Goal: Task Accomplishment & Management: Manage account settings

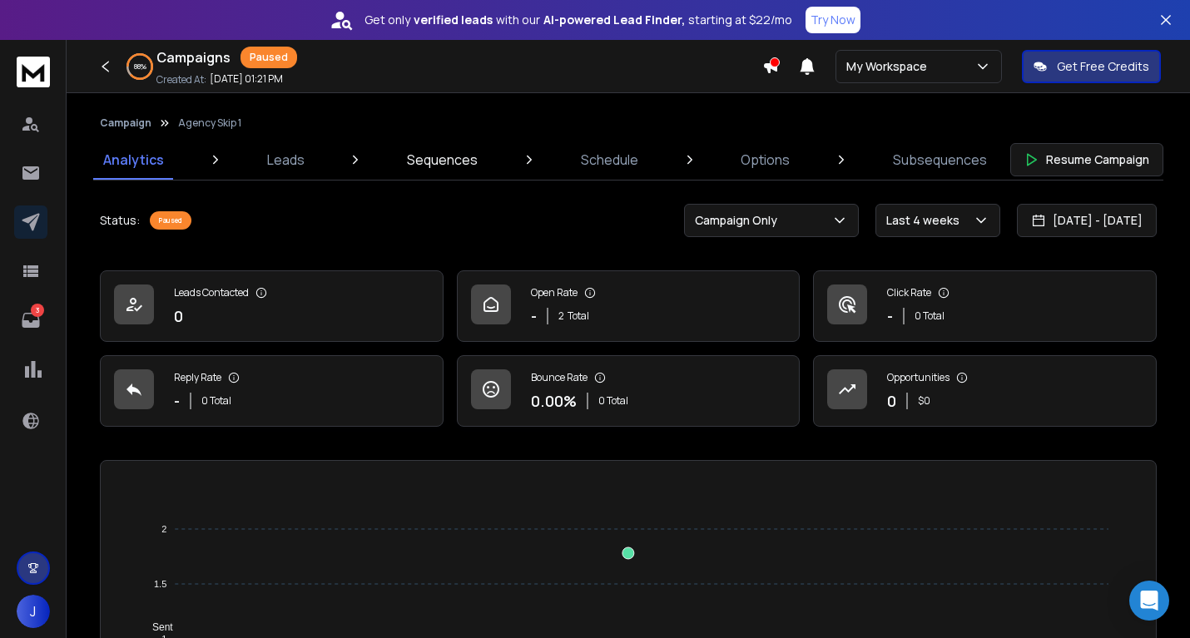
click at [457, 161] on p "Sequences" at bounding box center [442, 160] width 71 height 20
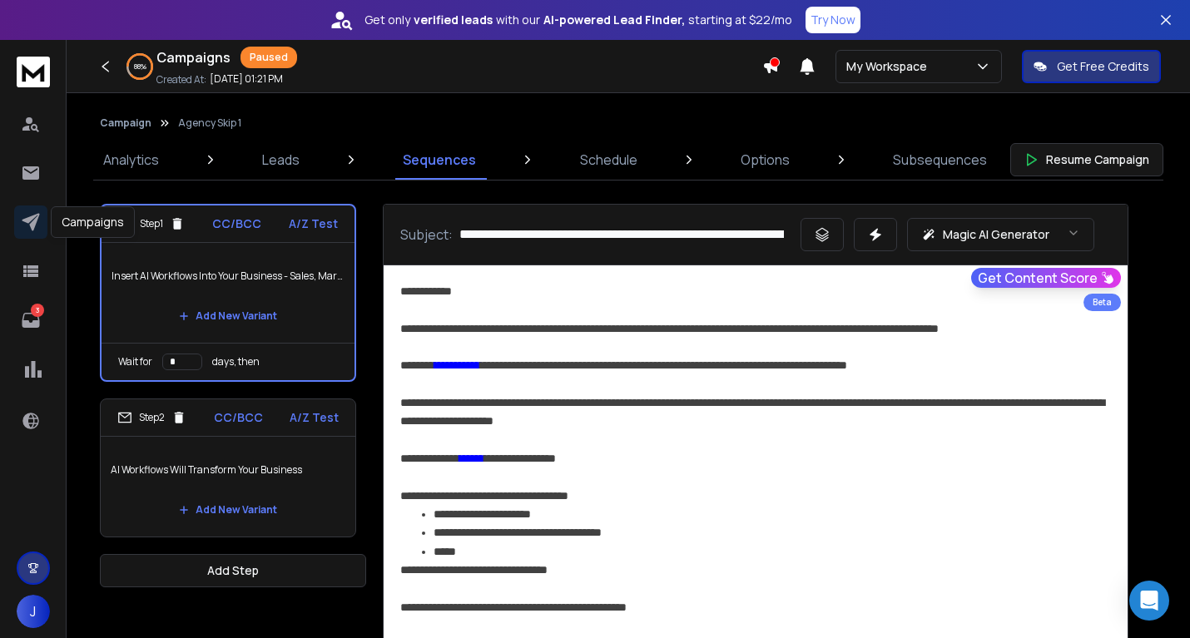
click at [29, 221] on icon at bounding box center [30, 221] width 17 height 17
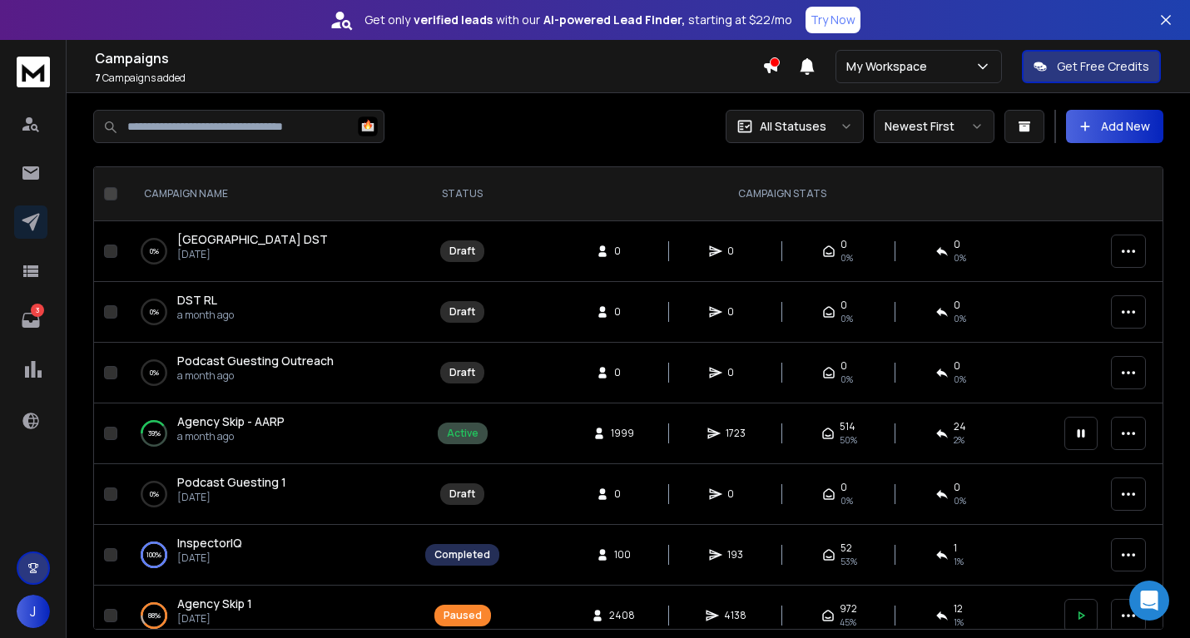
click at [274, 239] on span "[GEOGRAPHIC_DATA] DST" at bounding box center [252, 239] width 151 height 16
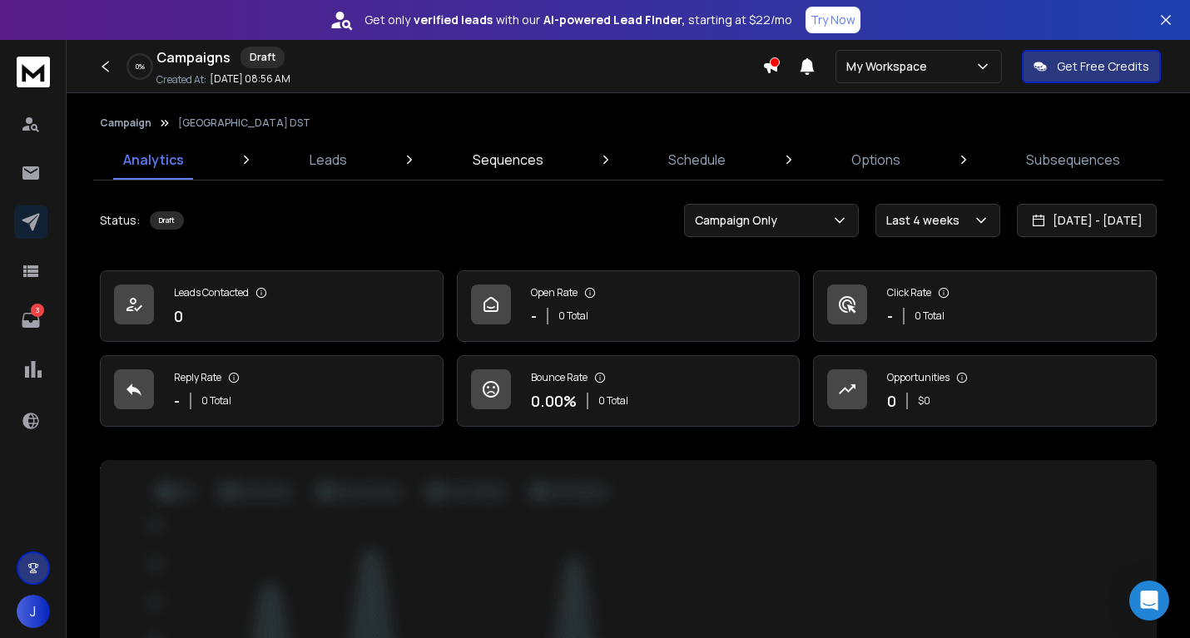
click at [502, 159] on p "Sequences" at bounding box center [508, 160] width 71 height 20
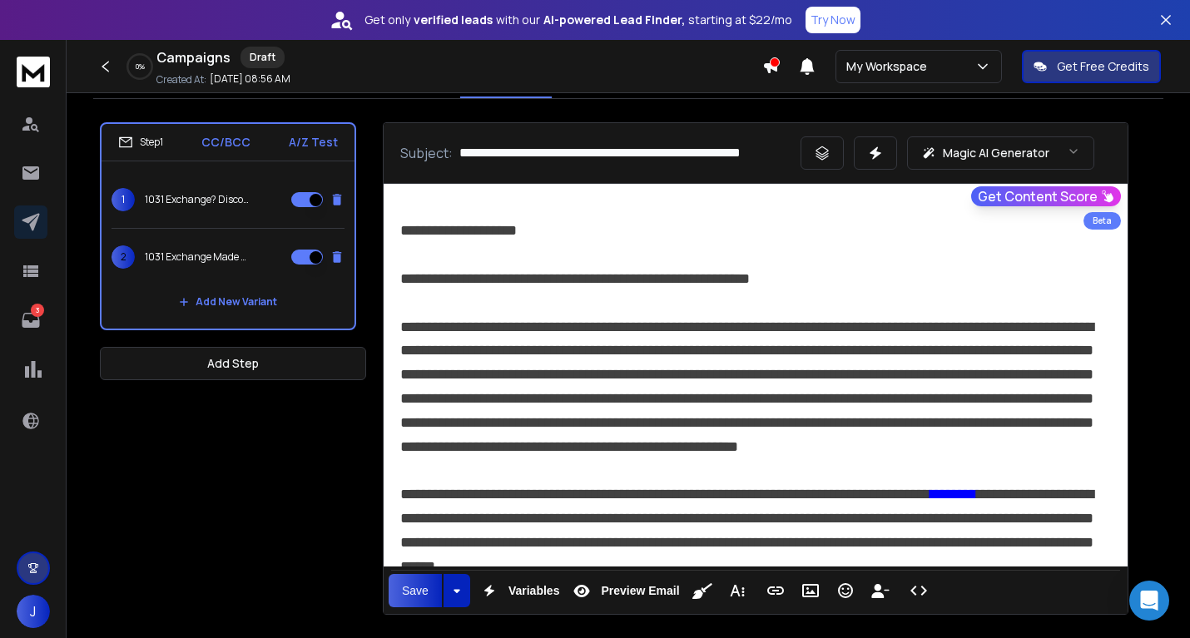
click at [224, 260] on p "1031 Exchange Made Simple—How DSTs Lower Your Risk" at bounding box center [198, 256] width 106 height 13
type input "**********"
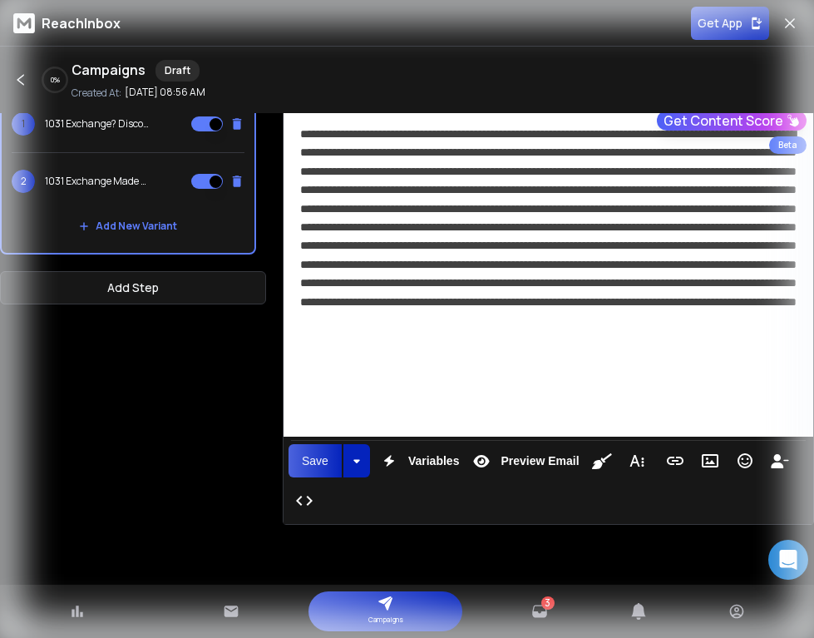
click at [133, 288] on button "Add Step" at bounding box center [133, 287] width 266 height 33
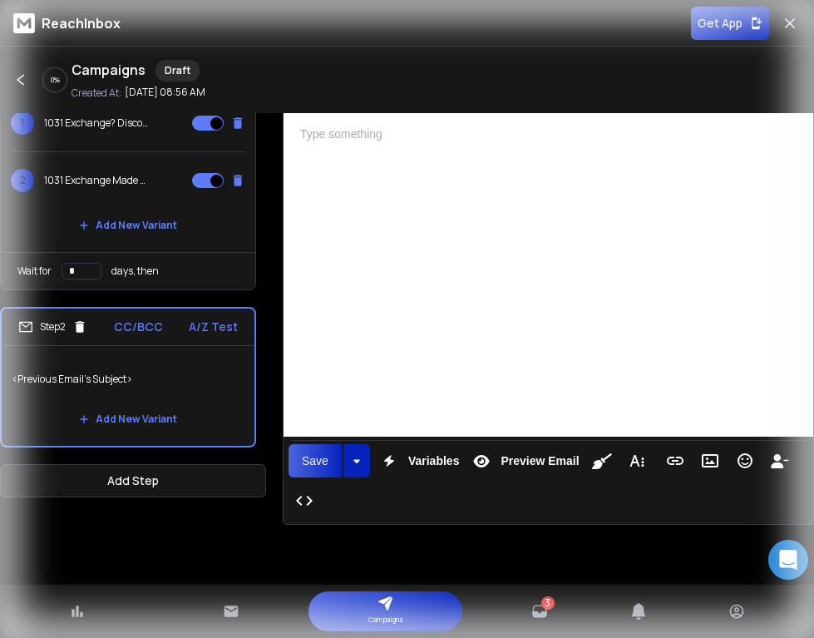
click at [128, 169] on div "2 1031 Exchange Made Simple—How DSTs Lower Your Risk" at bounding box center [81, 180] width 140 height 23
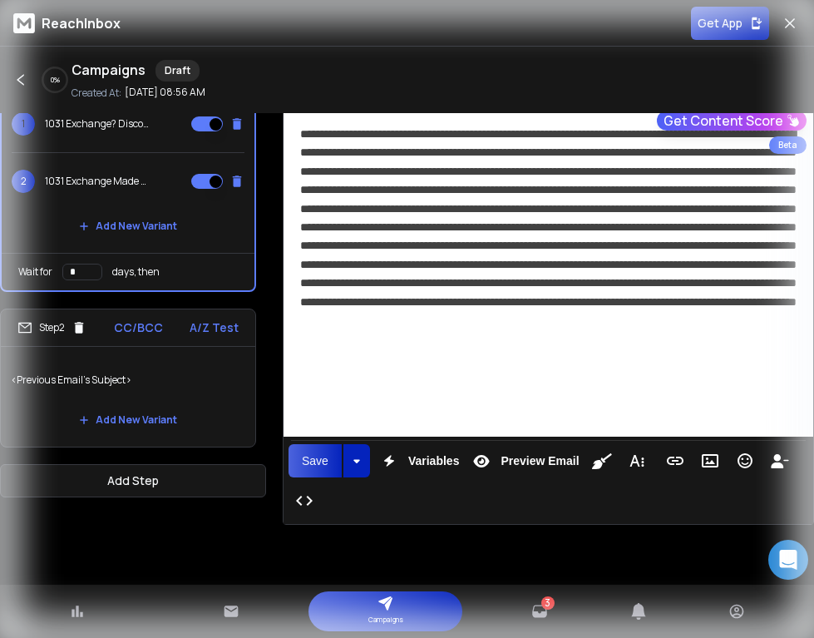
click at [207, 124] on button "button" at bounding box center [207, 123] width 32 height 15
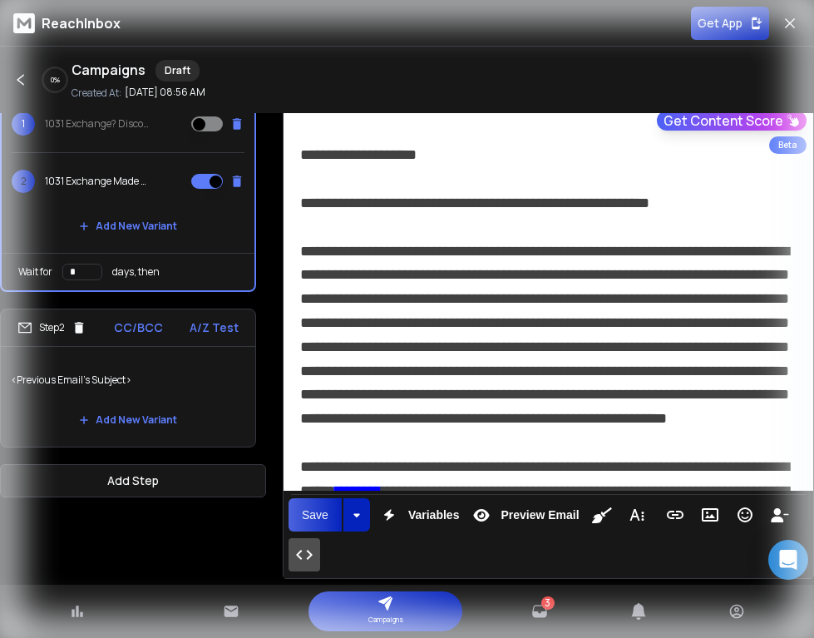
click at [304, 555] on icon "button" at bounding box center [304, 555] width 20 height 20
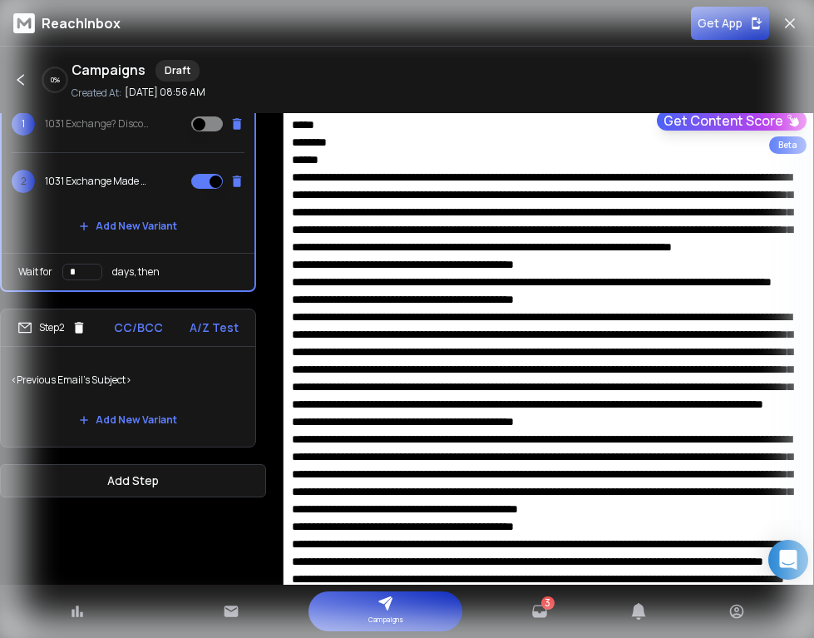
scroll to position [361, 0]
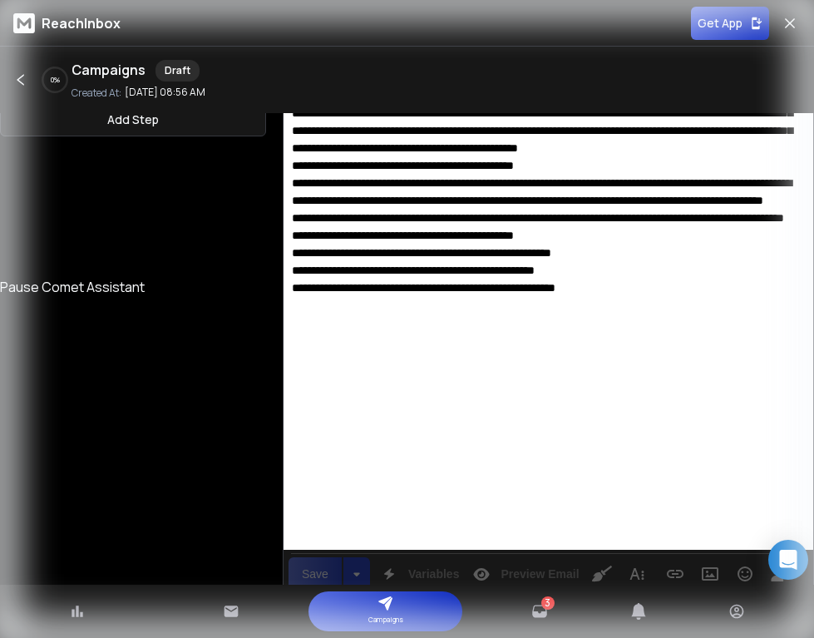
click at [304, 614] on div at bounding box center [231, 611] width 154 height 40
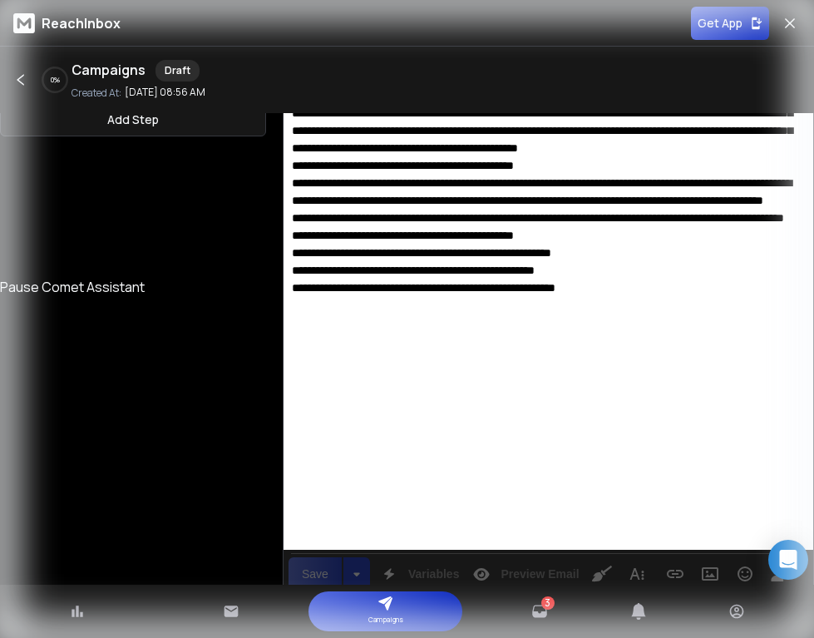
scroll to position [0, 0]
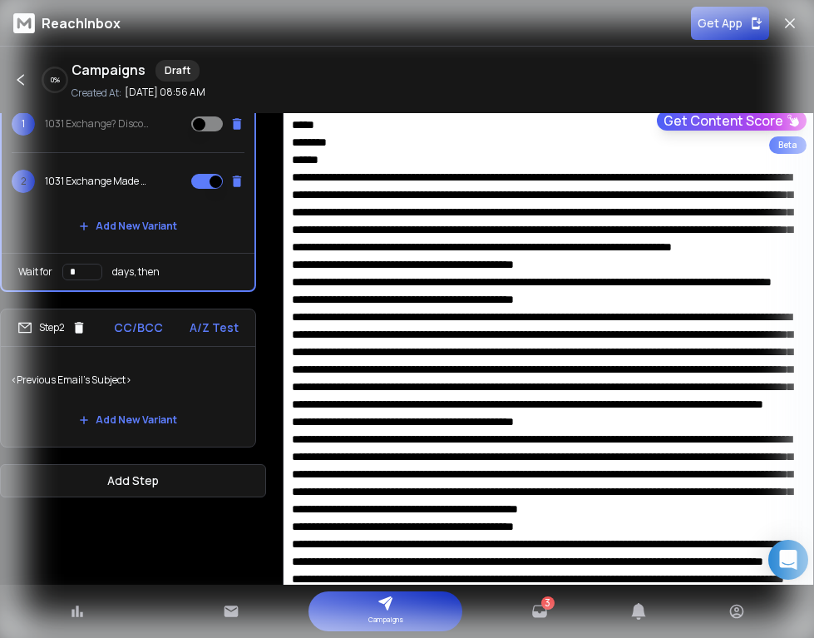
click at [207, 181] on button "button" at bounding box center [207, 181] width 32 height 15
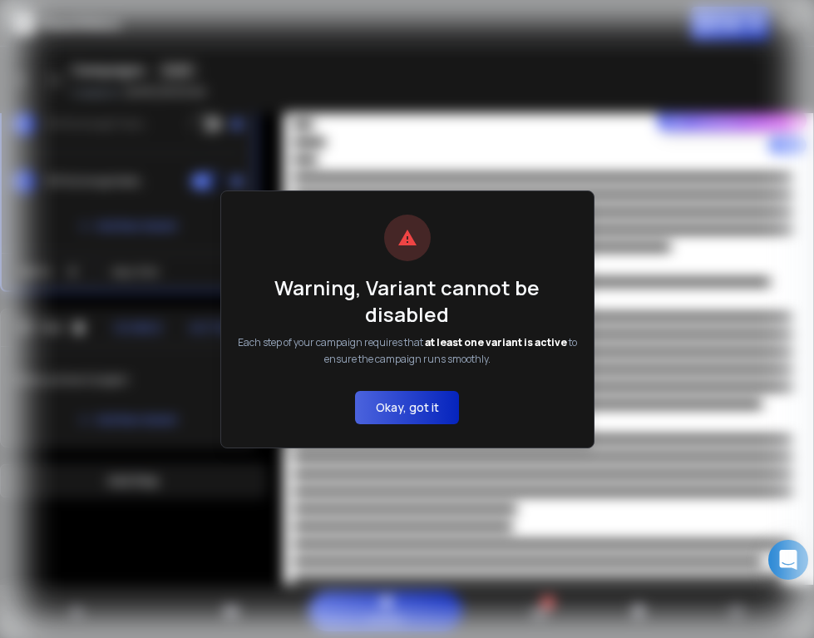
click at [407, 393] on button "Okay, got it" at bounding box center [407, 407] width 104 height 33
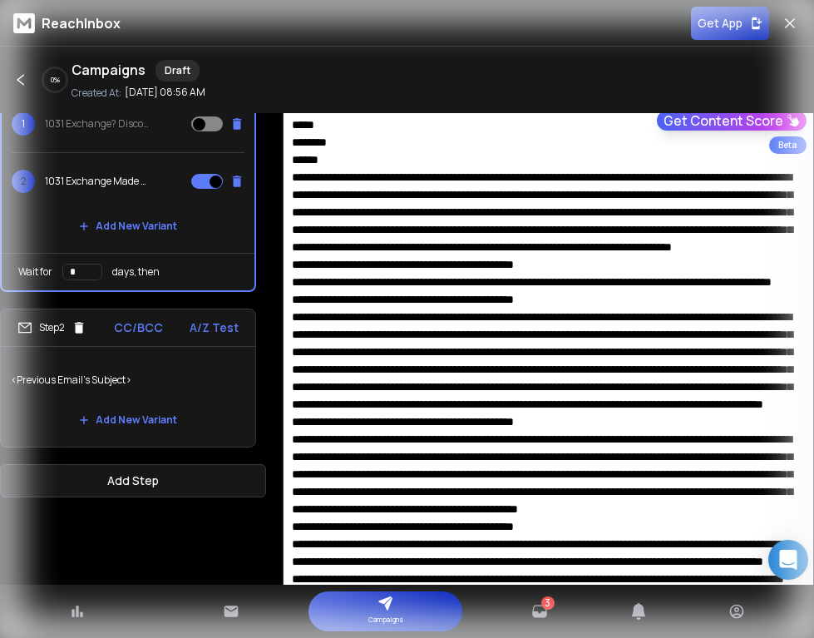
scroll to position [361, 0]
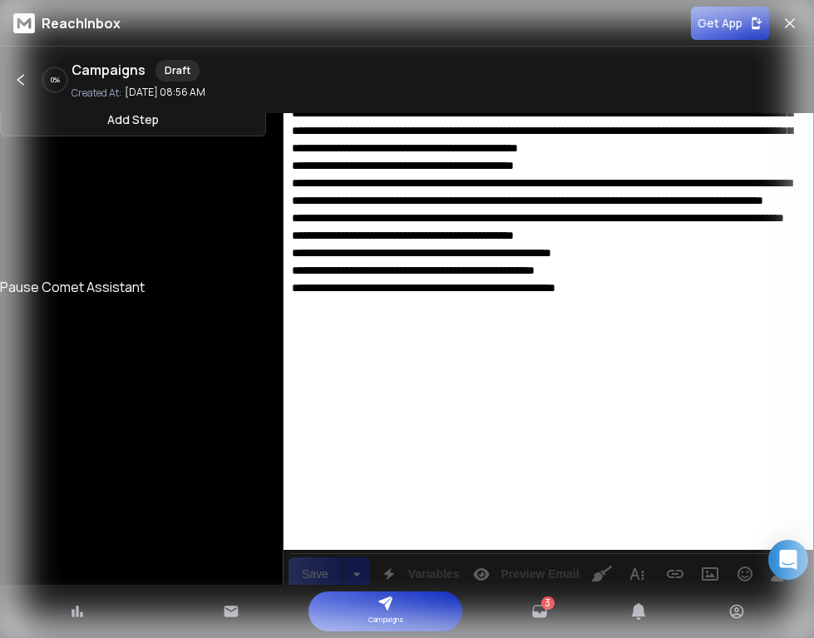
click at [636, 574] on icon "button" at bounding box center [637, 574] width 14 height 12
click at [145, 297] on button "Pause Comet Assistant" at bounding box center [72, 287] width 145 height 20
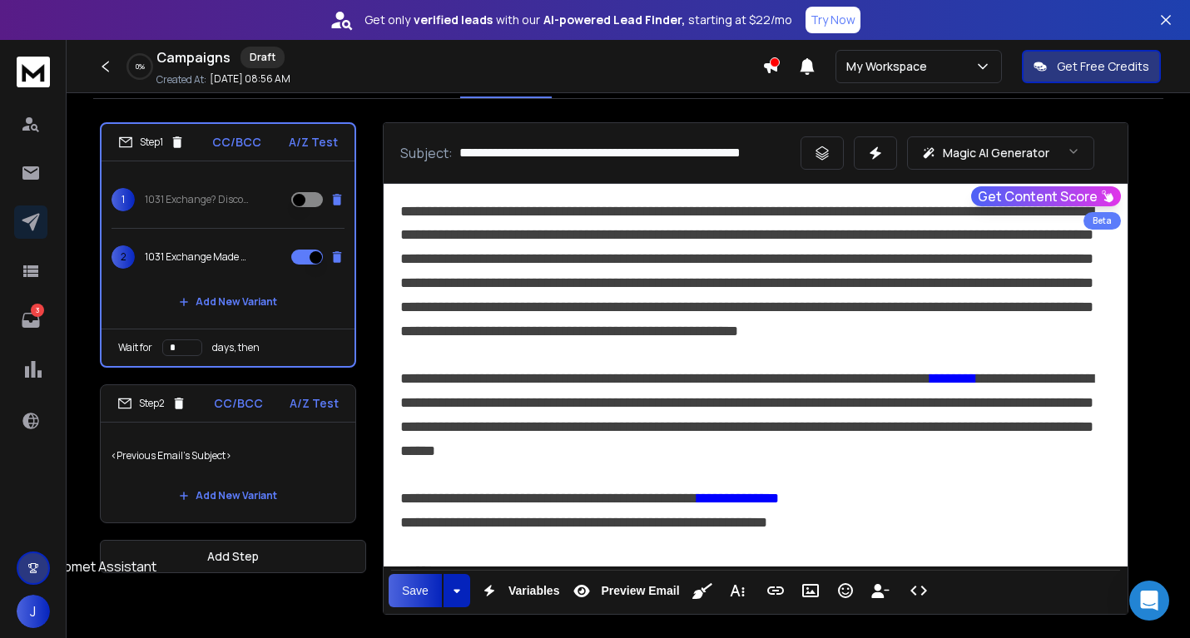
scroll to position [220, 0]
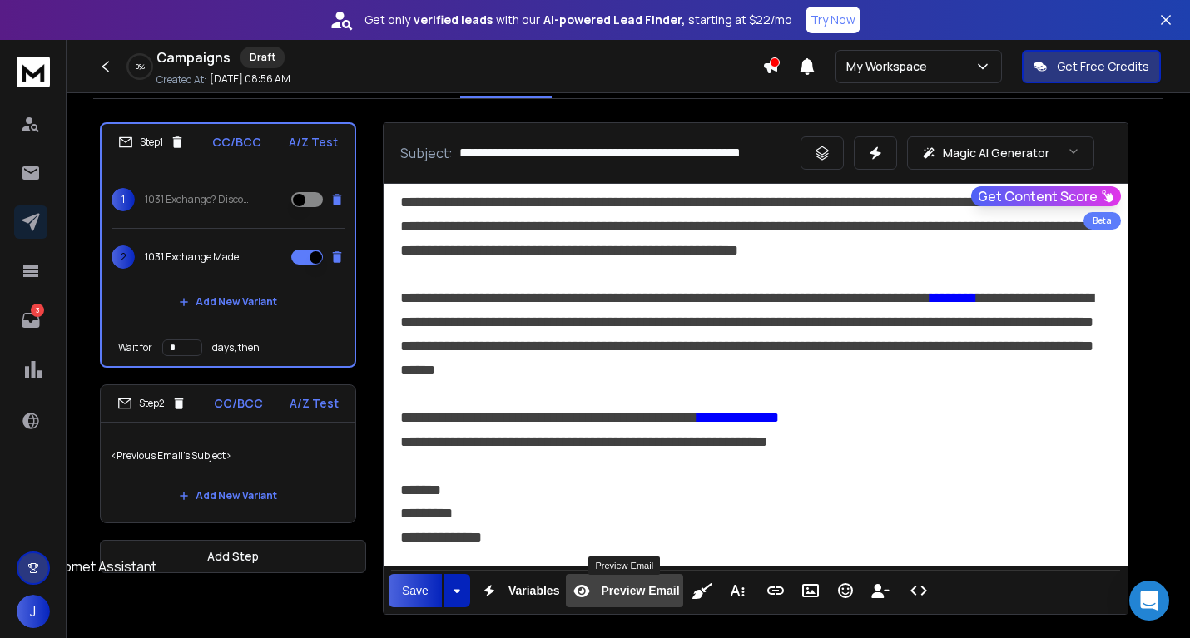
click at [680, 586] on span "Preview Email" at bounding box center [639, 591] width 85 height 14
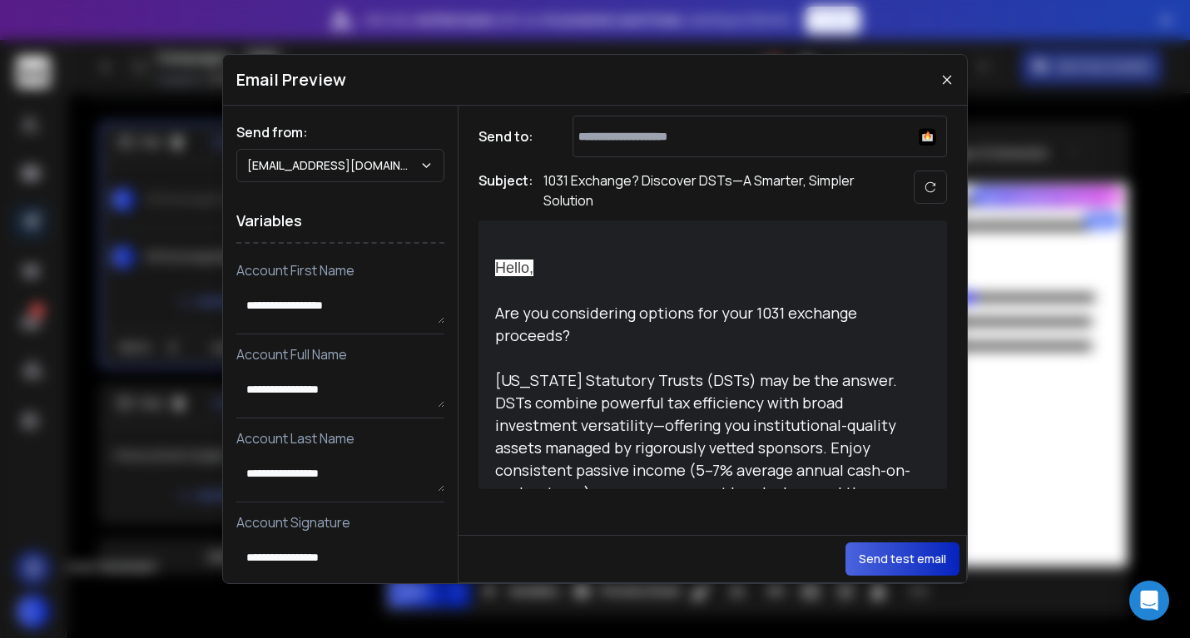
click at [705, 131] on input at bounding box center [759, 136] width 363 height 30
click at [646, 132] on input at bounding box center [759, 136] width 363 height 30
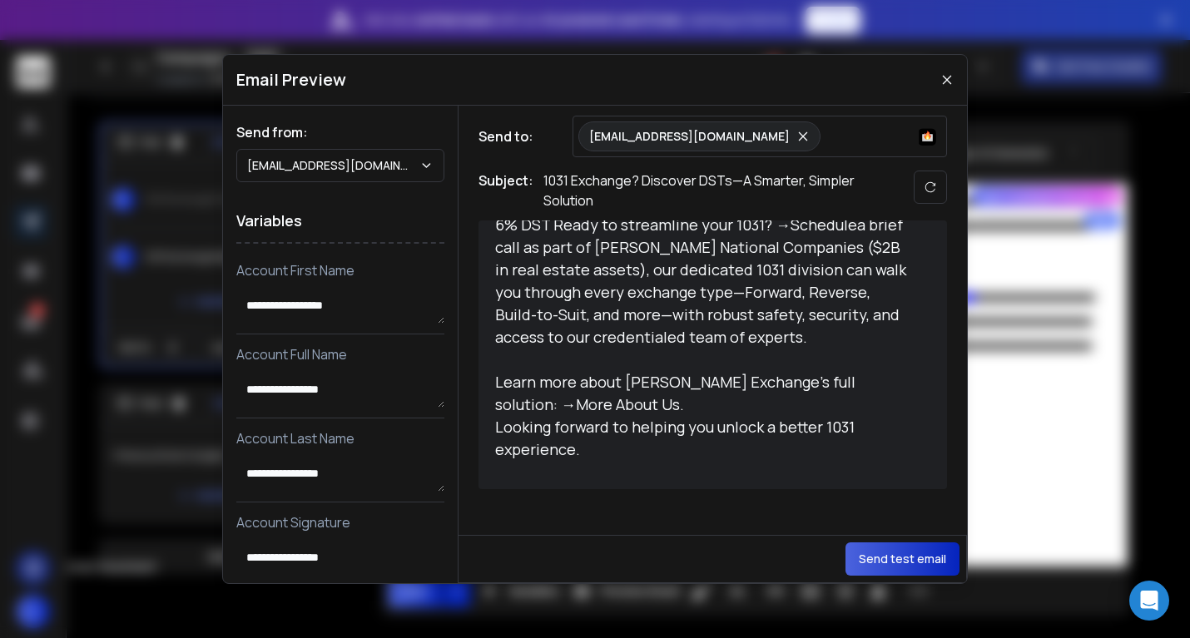
scroll to position [531, 0]
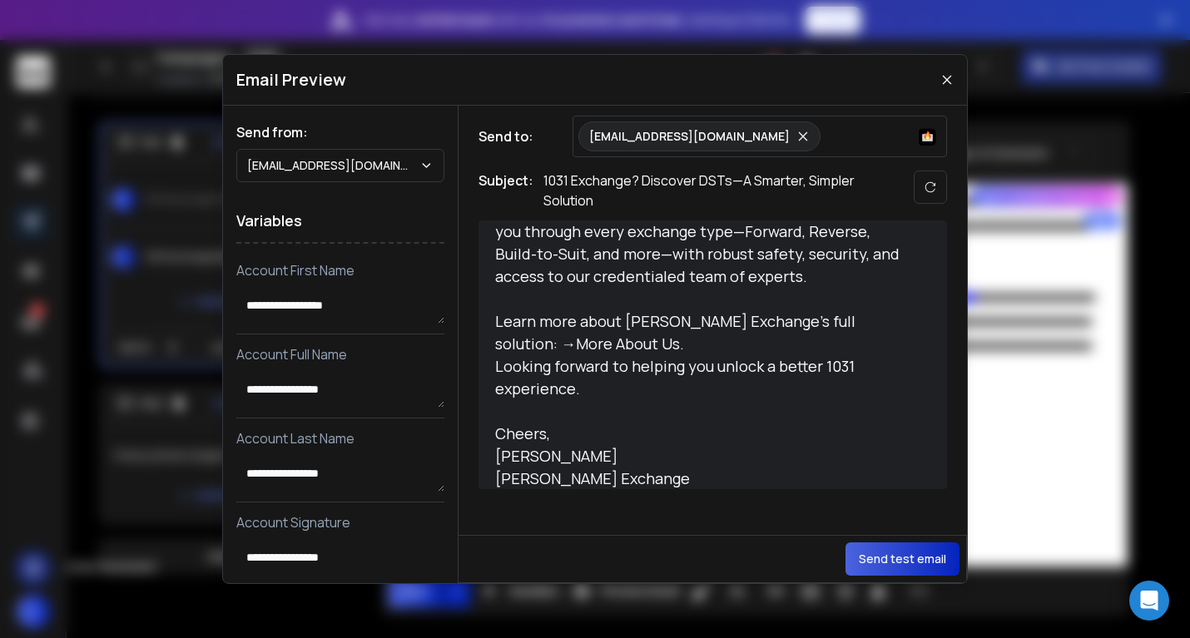
click at [898, 560] on button "Send test email" at bounding box center [902, 558] width 114 height 33
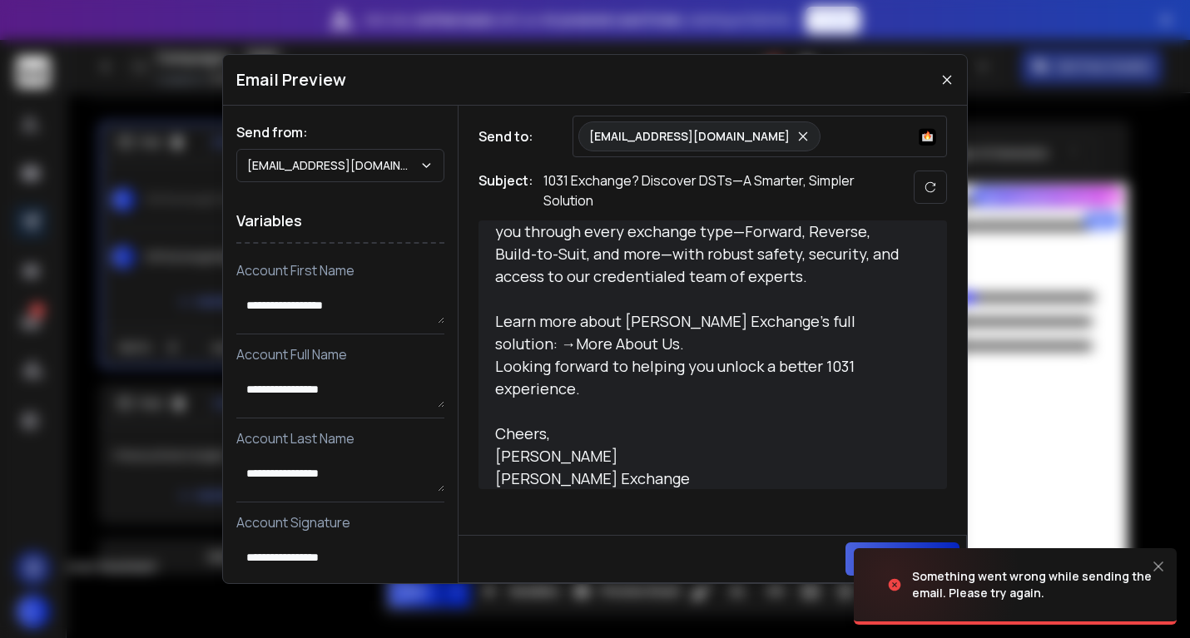
click at [1165, 569] on div "Something went wrong while sending the email. Please try again." at bounding box center [1021, 584] width 309 height 73
click at [1158, 568] on div "Something went wrong while sending the email. Please try again." at bounding box center [1021, 584] width 309 height 73
click at [1152, 565] on div "Something went wrong while sending the email. Please try again." at bounding box center [1021, 584] width 309 height 73
click at [415, 163] on div "[EMAIL_ADDRESS][DOMAIN_NAME]" at bounding box center [340, 165] width 186 height 17
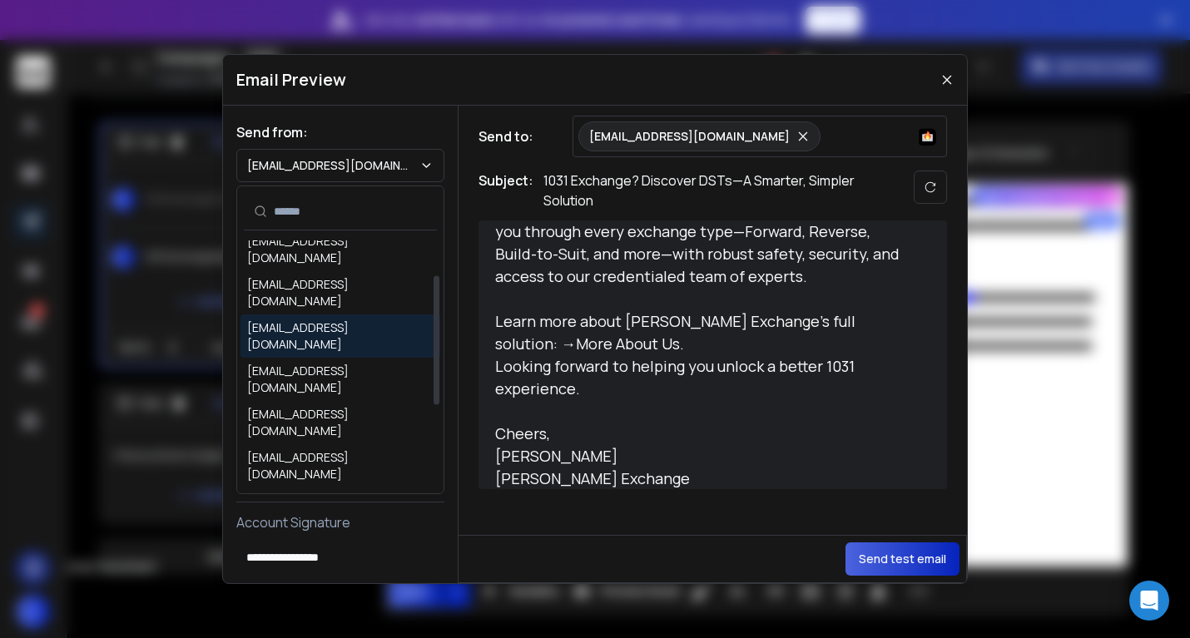
scroll to position [230, 0]
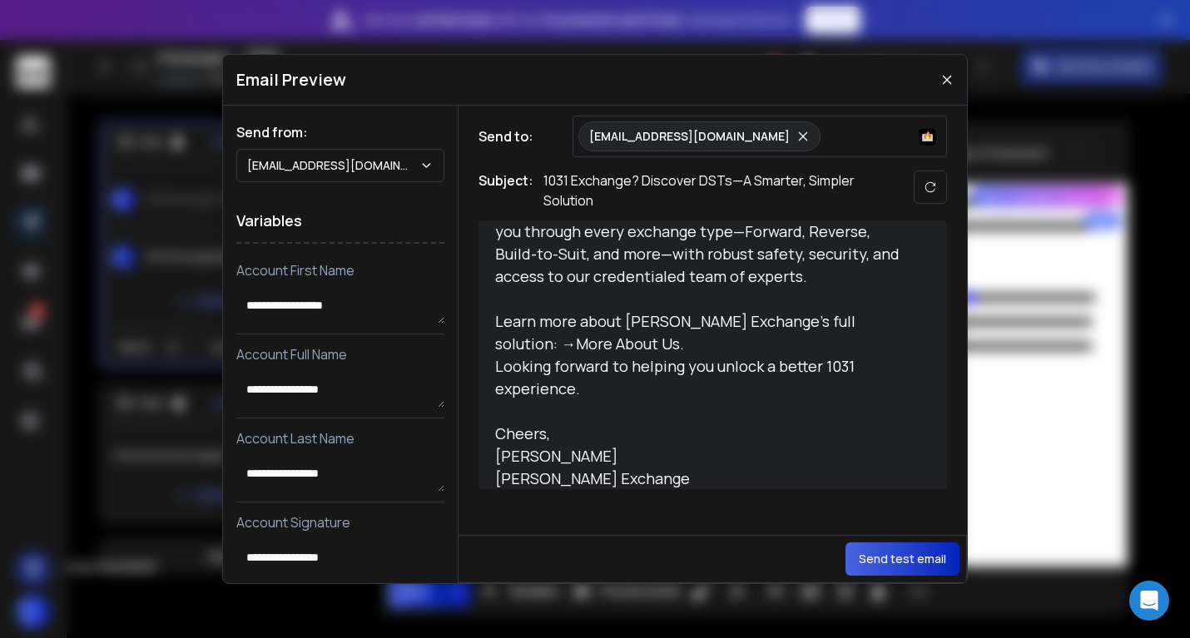
click at [896, 558] on button "Send test email" at bounding box center [902, 558] width 114 height 33
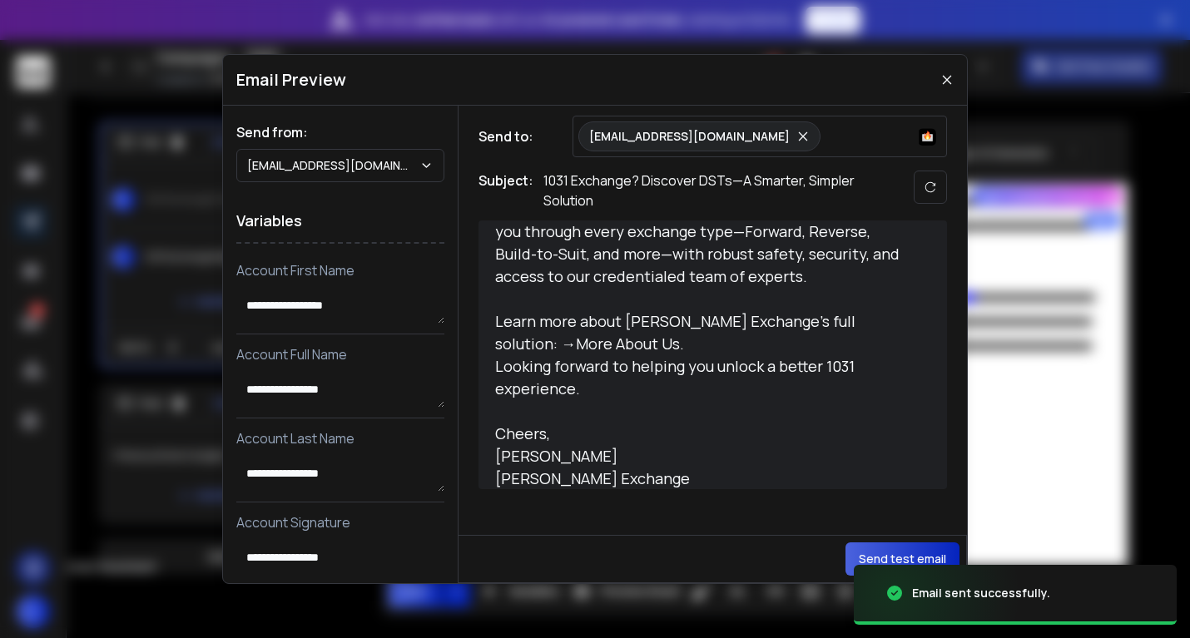
click at [943, 77] on icon at bounding box center [947, 79] width 9 height 9
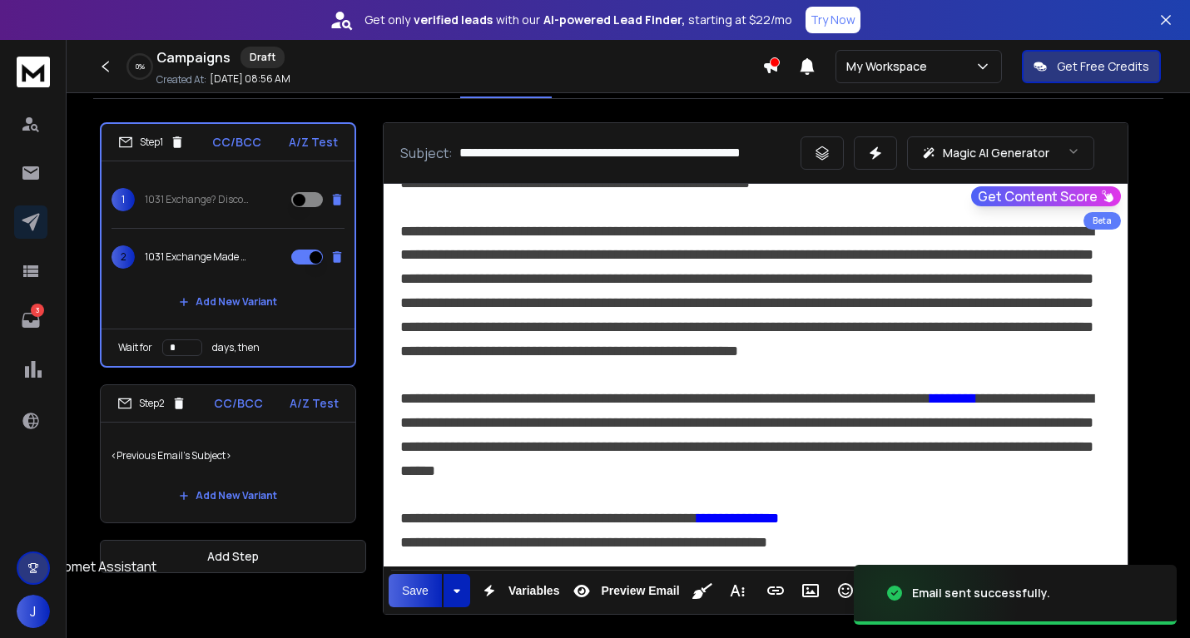
scroll to position [0, 0]
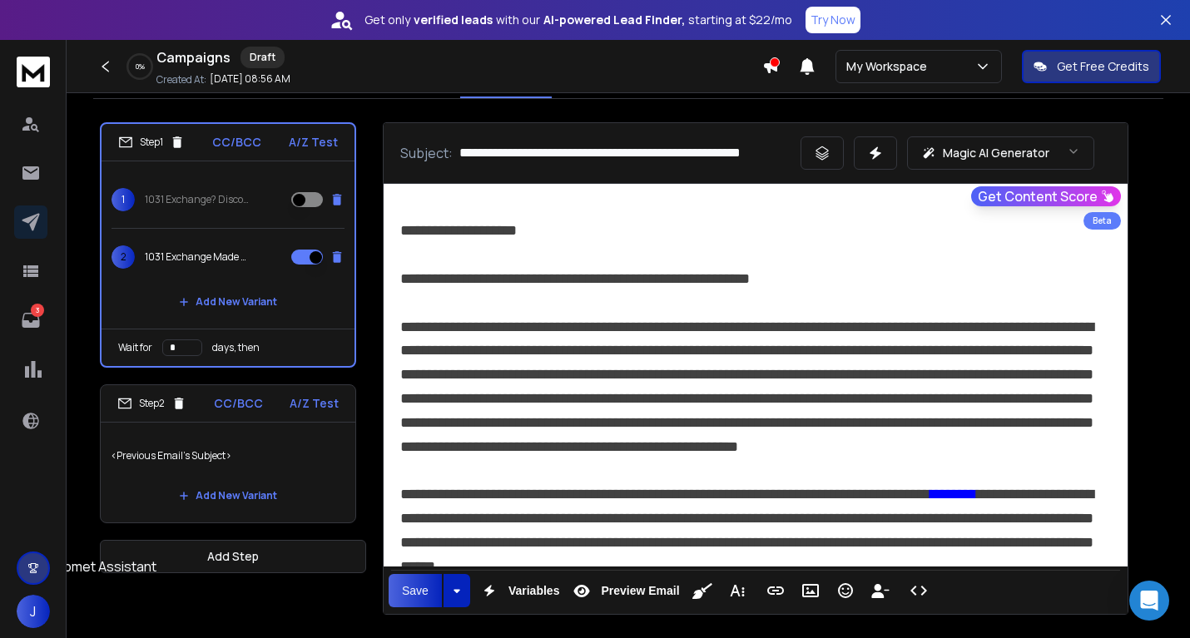
click at [203, 195] on p "1031 Exchange? Discover DSTs—A Smarter, Simpler Solution" at bounding box center [198, 199] width 106 height 13
click at [181, 266] on div "2 1031 Exchange Made Simple—How DSTs Lower Your Risk" at bounding box center [181, 256] width 140 height 23
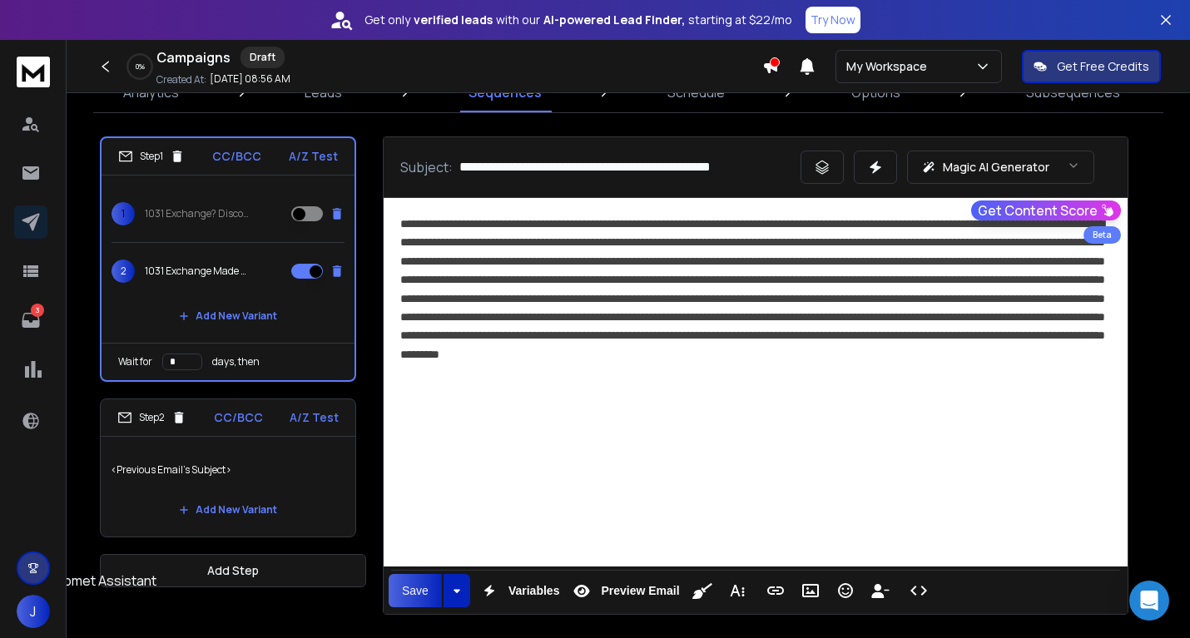
click at [216, 215] on p "1031 Exchange? Discover DSTs—A Smarter, Simpler Solution" at bounding box center [198, 213] width 106 height 13
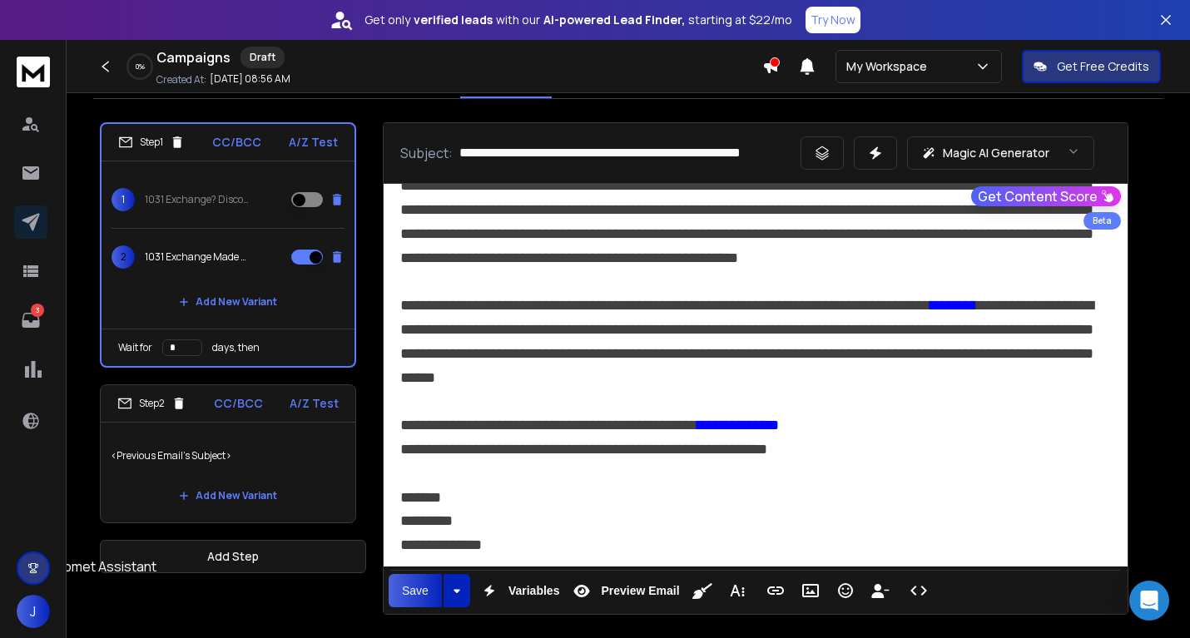
scroll to position [220, 0]
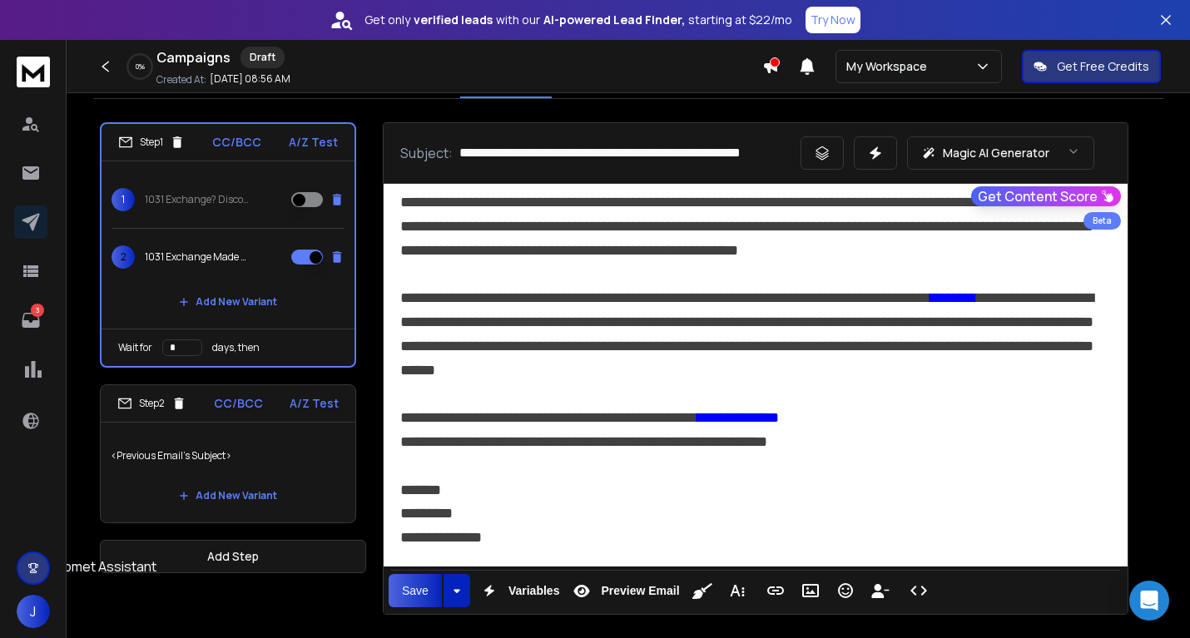
click at [213, 249] on div "2 1031 Exchange Made Simple—How DSTs Lower Your Risk" at bounding box center [181, 256] width 140 height 23
type input "**********"
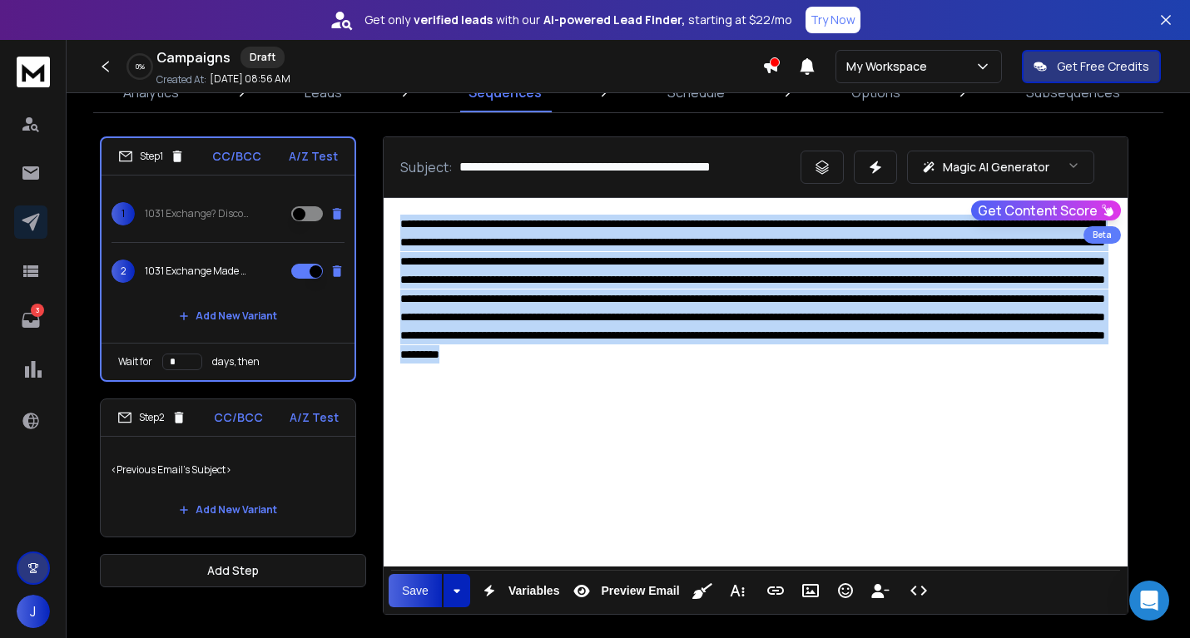
drag, startPoint x: 478, startPoint y: 407, endPoint x: 393, endPoint y: 222, distance: 203.2
click at [393, 222] on div at bounding box center [756, 382] width 744 height 369
click at [739, 595] on icon "button" at bounding box center [737, 591] width 20 height 20
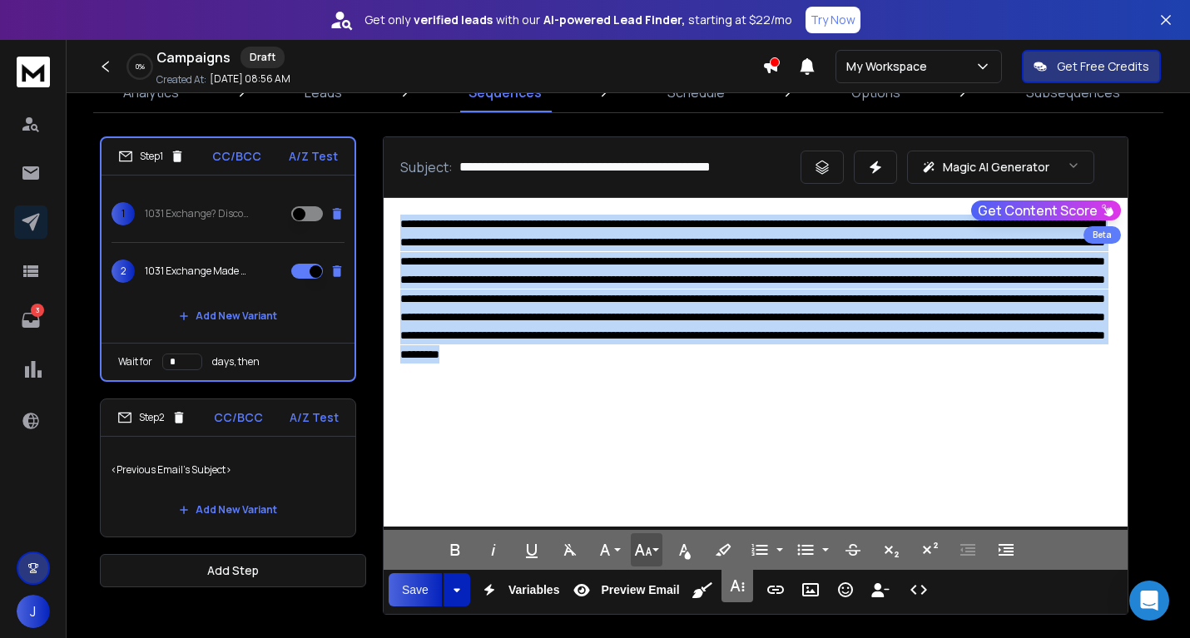
click at [645, 550] on icon "button" at bounding box center [643, 550] width 20 height 20
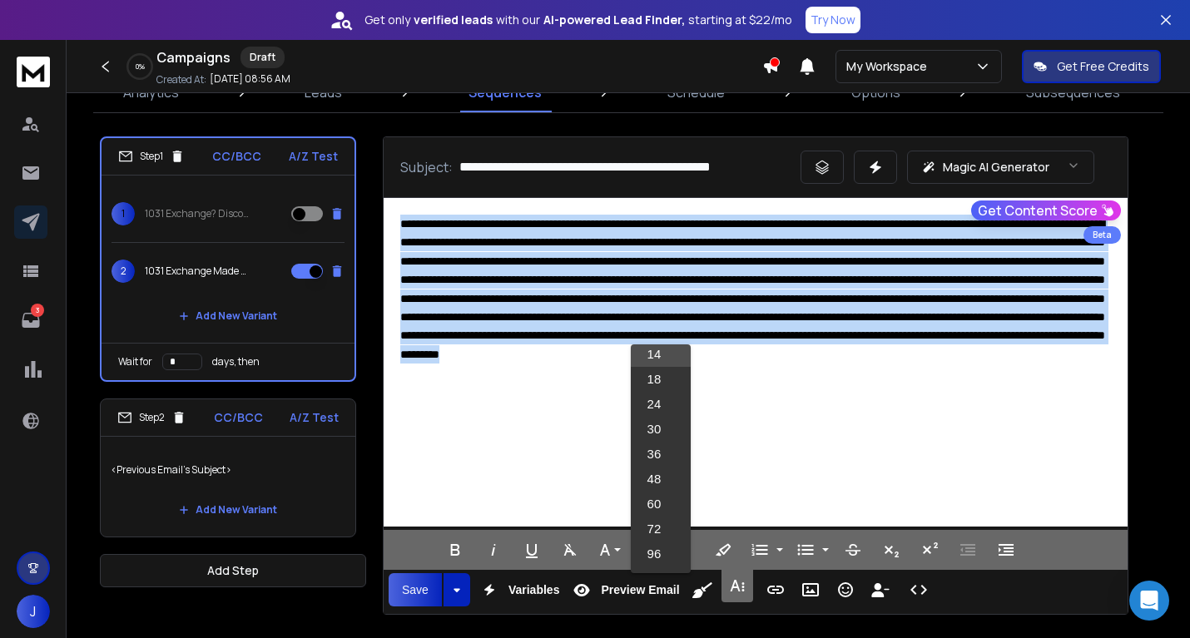
scroll to position [134, 0]
click at [658, 386] on link "18" at bounding box center [661, 379] width 60 height 25
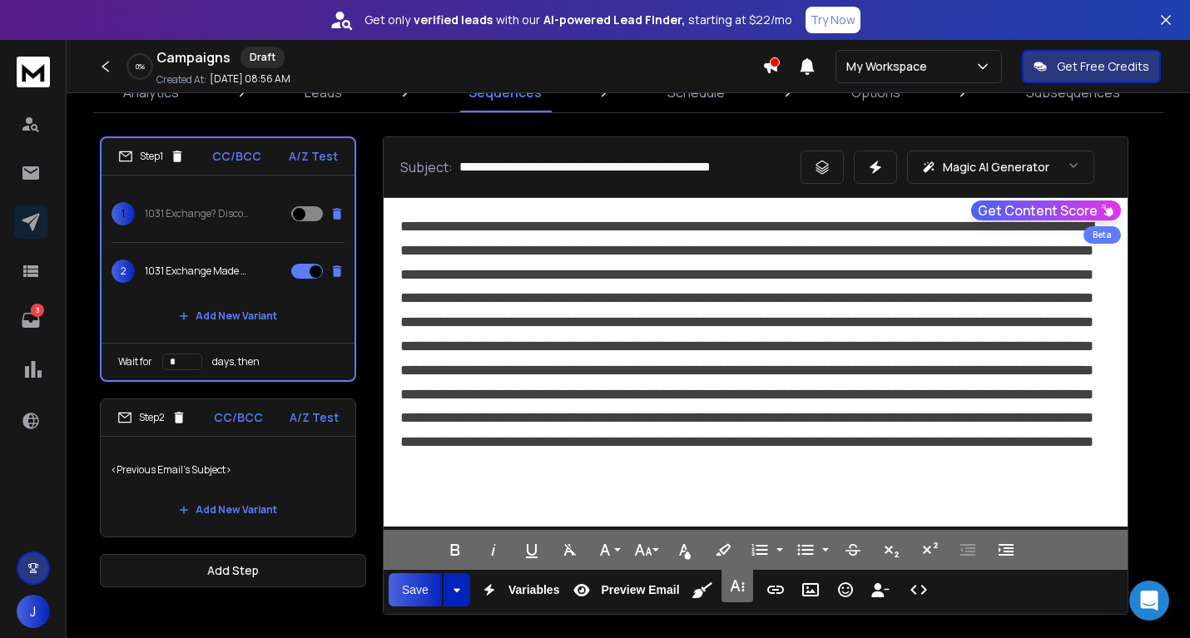
click at [641, 310] on div at bounding box center [755, 359] width 710 height 288
click at [511, 227] on span at bounding box center [746, 334] width 693 height 230
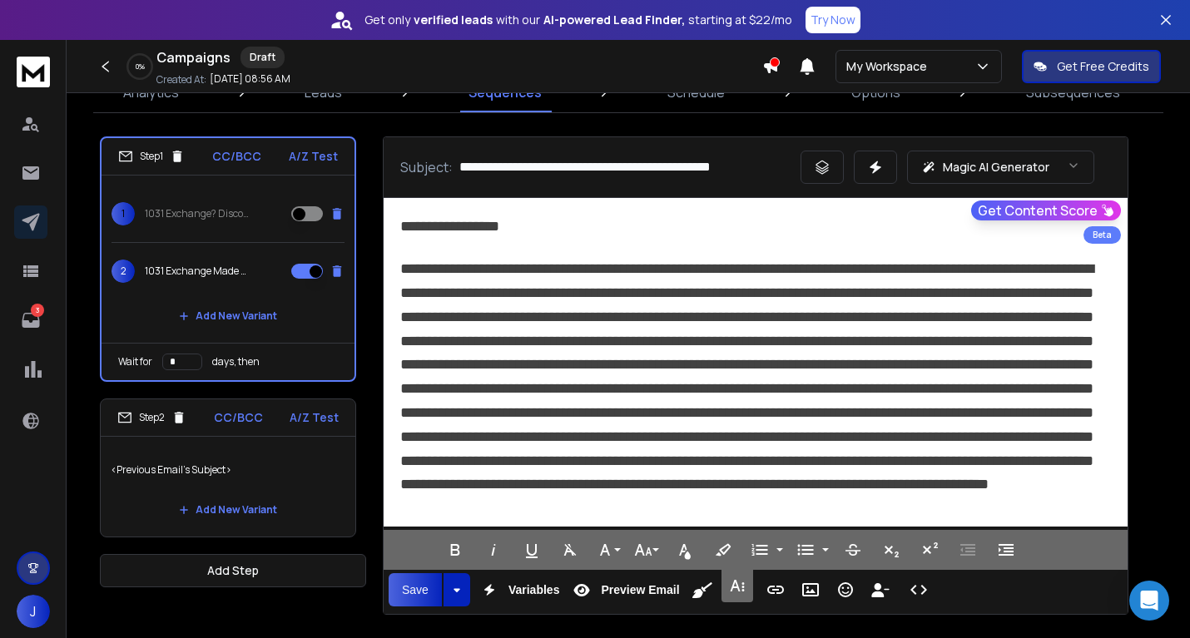
scroll to position [101, 0]
click at [653, 492] on span at bounding box center [746, 376] width 693 height 230
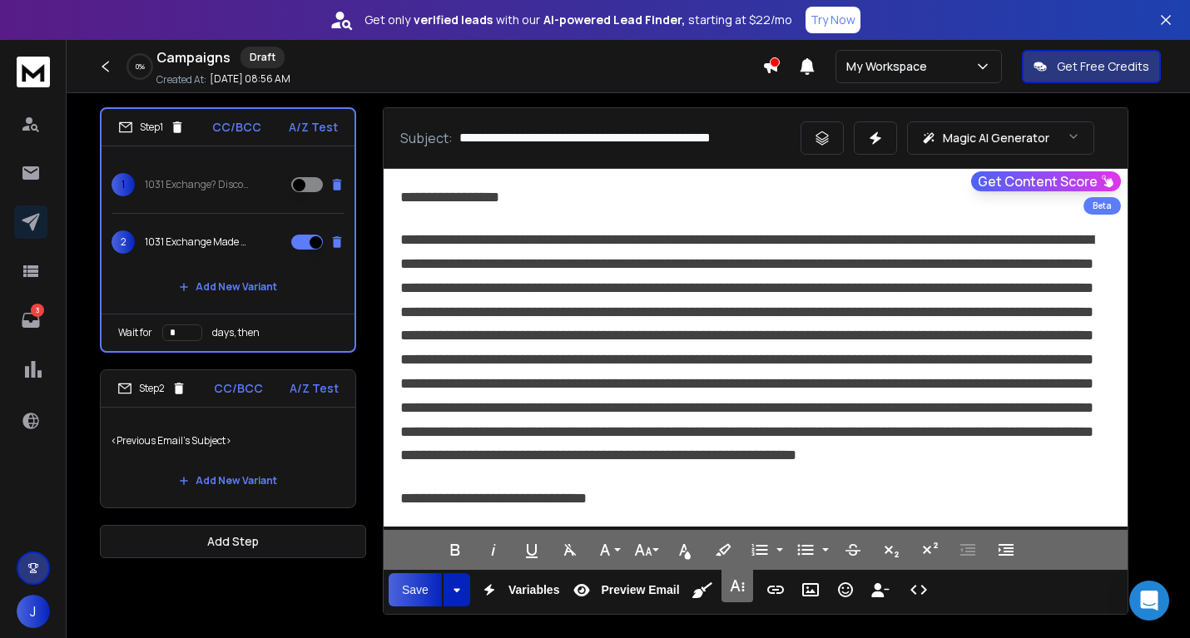
scroll to position [23, 0]
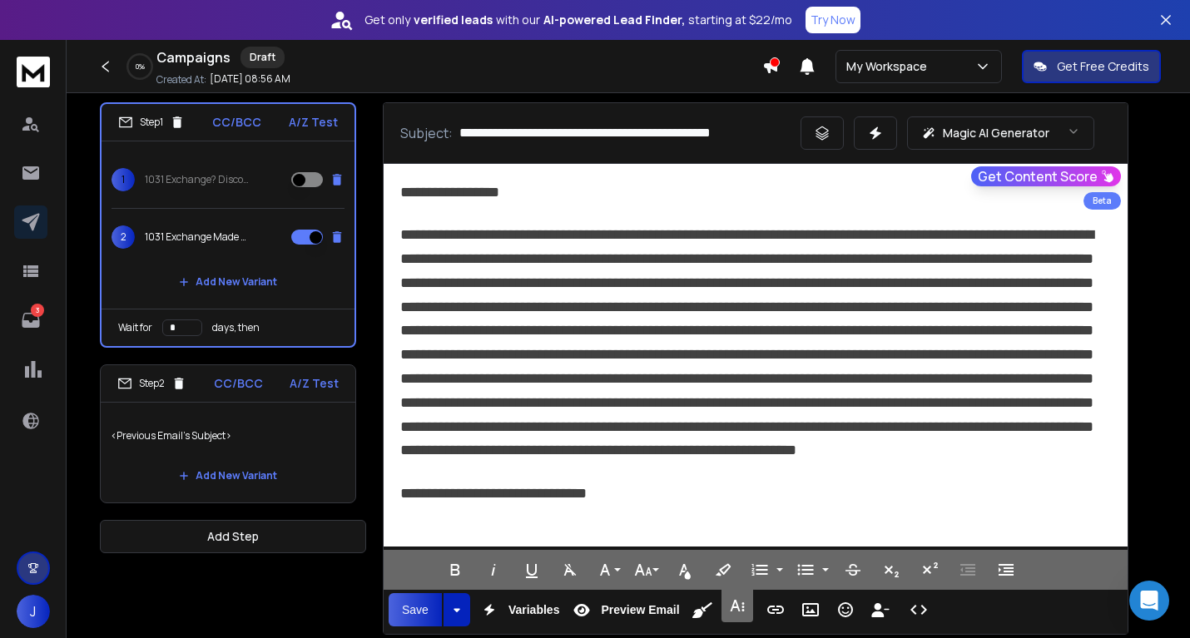
click at [456, 501] on span "**********" at bounding box center [493, 493] width 186 height 15
click at [476, 524] on span "**********" at bounding box center [470, 516] width 140 height 15
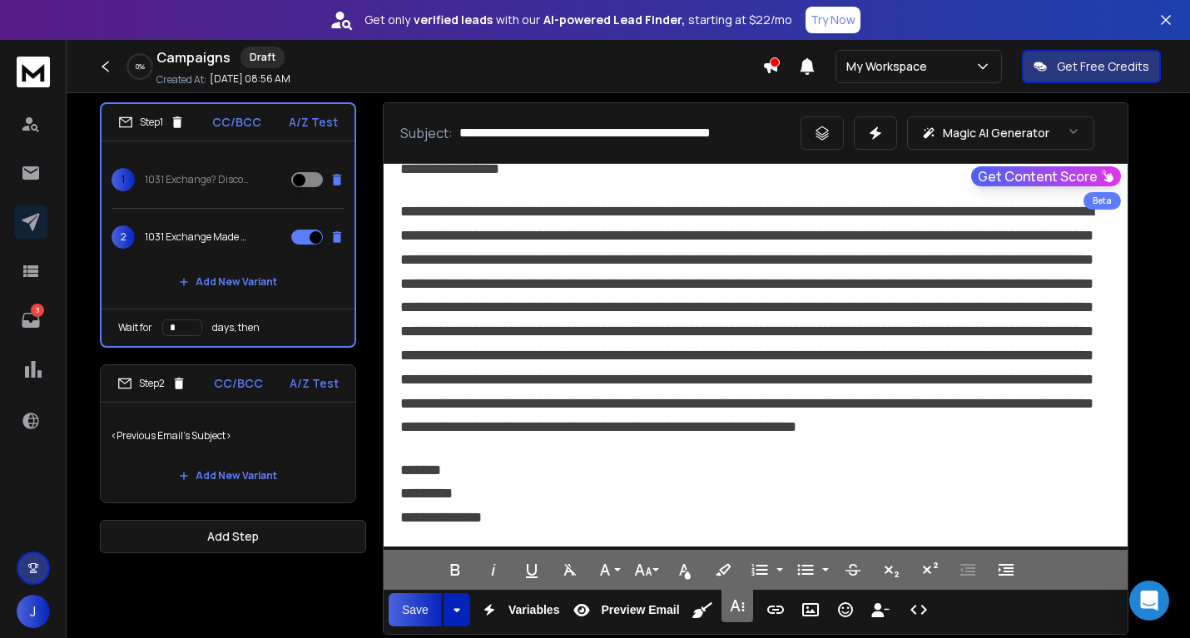
click at [841, 330] on span at bounding box center [746, 319] width 693 height 230
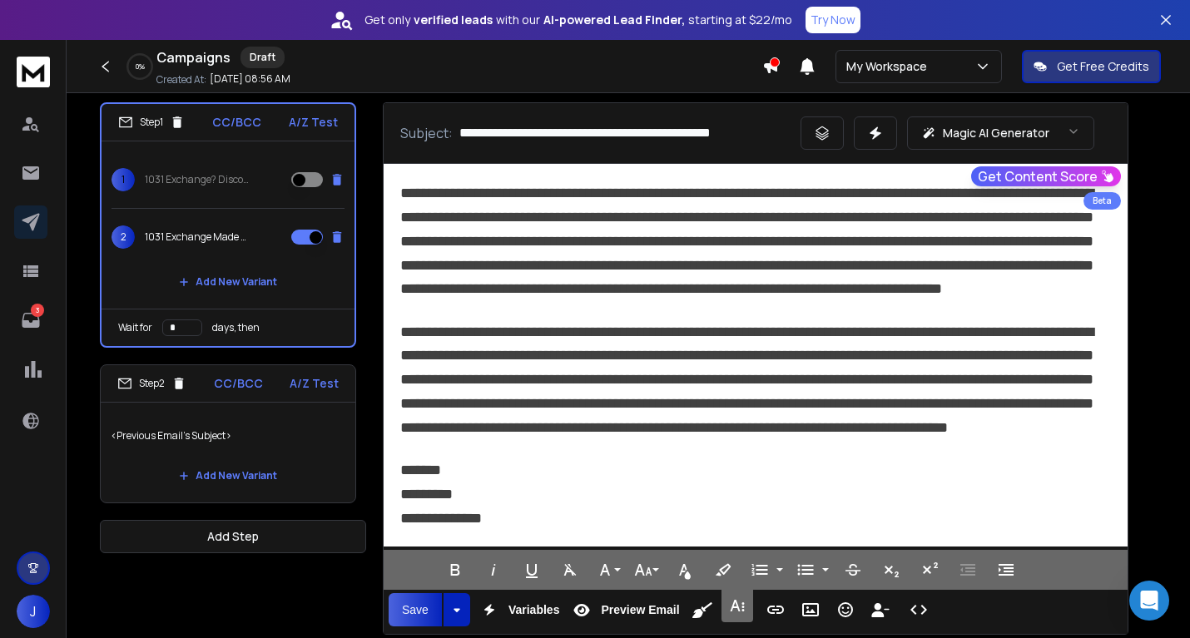
scroll to position [0, 0]
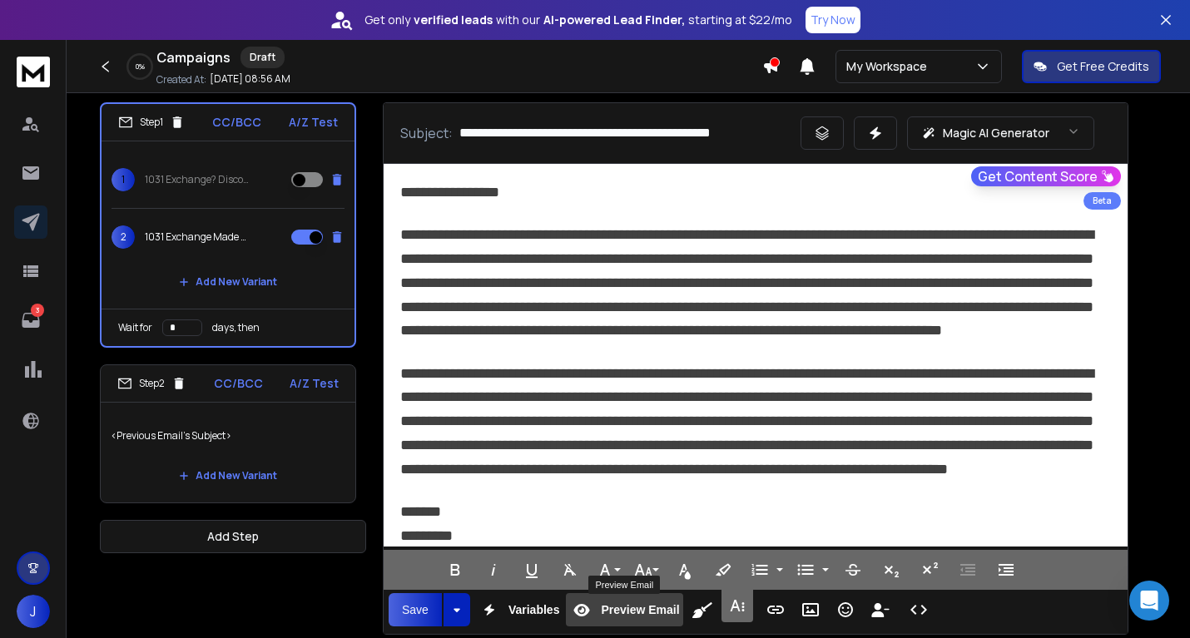
click at [640, 612] on span "Preview Email" at bounding box center [639, 610] width 85 height 14
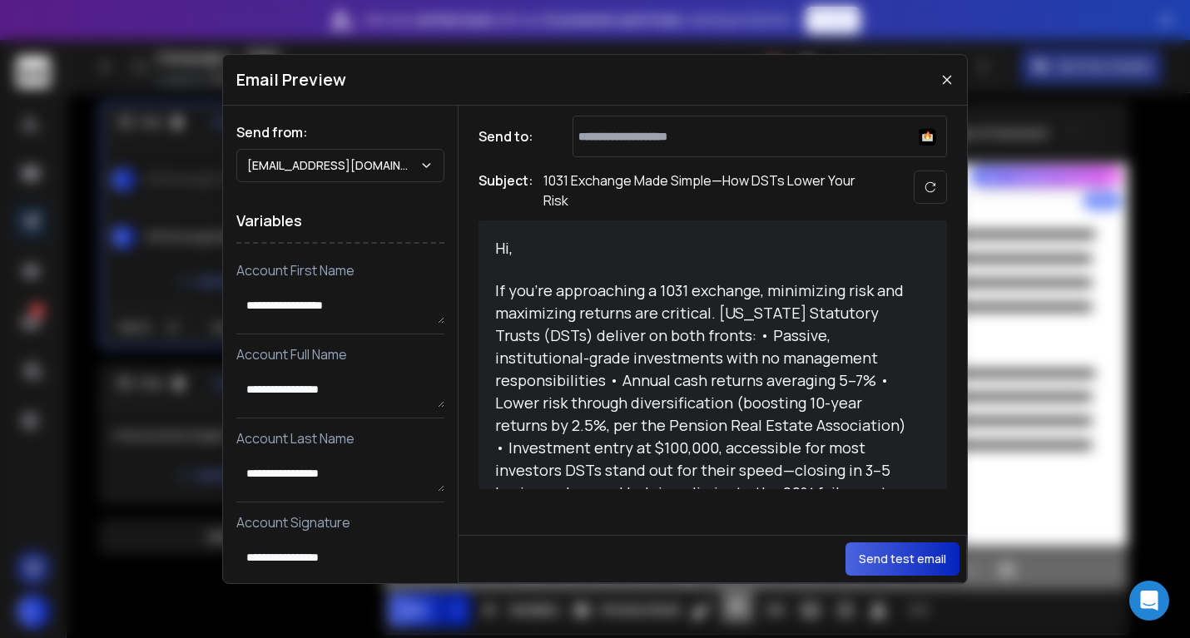
click at [656, 136] on input at bounding box center [759, 136] width 363 height 30
click at [888, 559] on button "Send test email" at bounding box center [902, 558] width 114 height 33
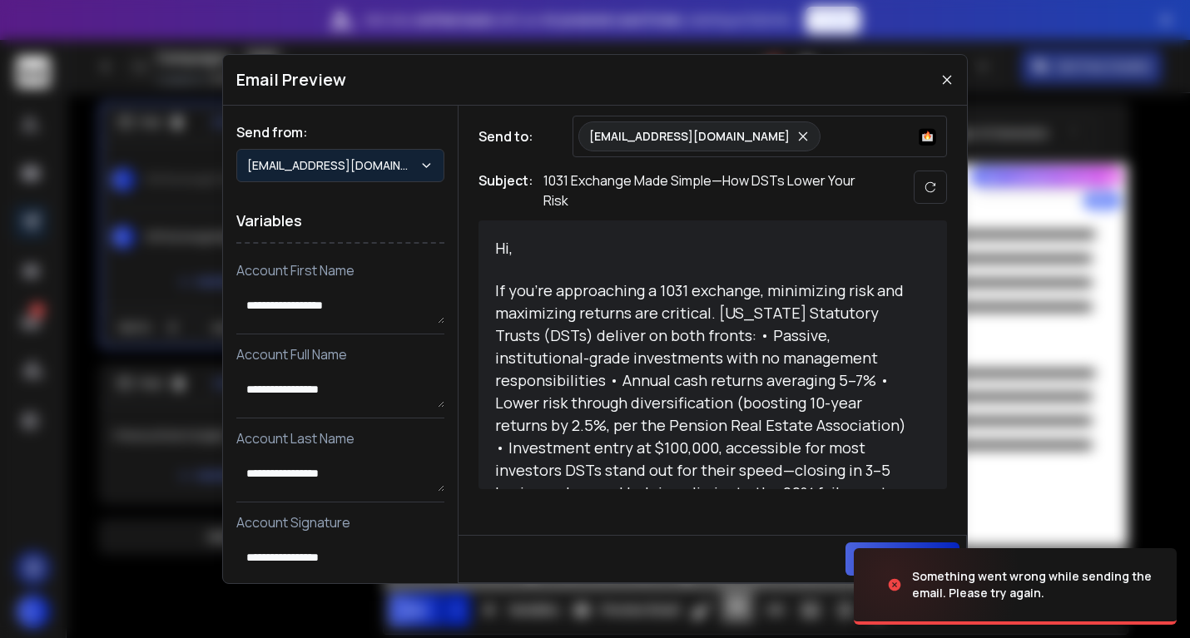
click at [394, 159] on p "[EMAIL_ADDRESS][DOMAIN_NAME]" at bounding box center [333, 165] width 172 height 17
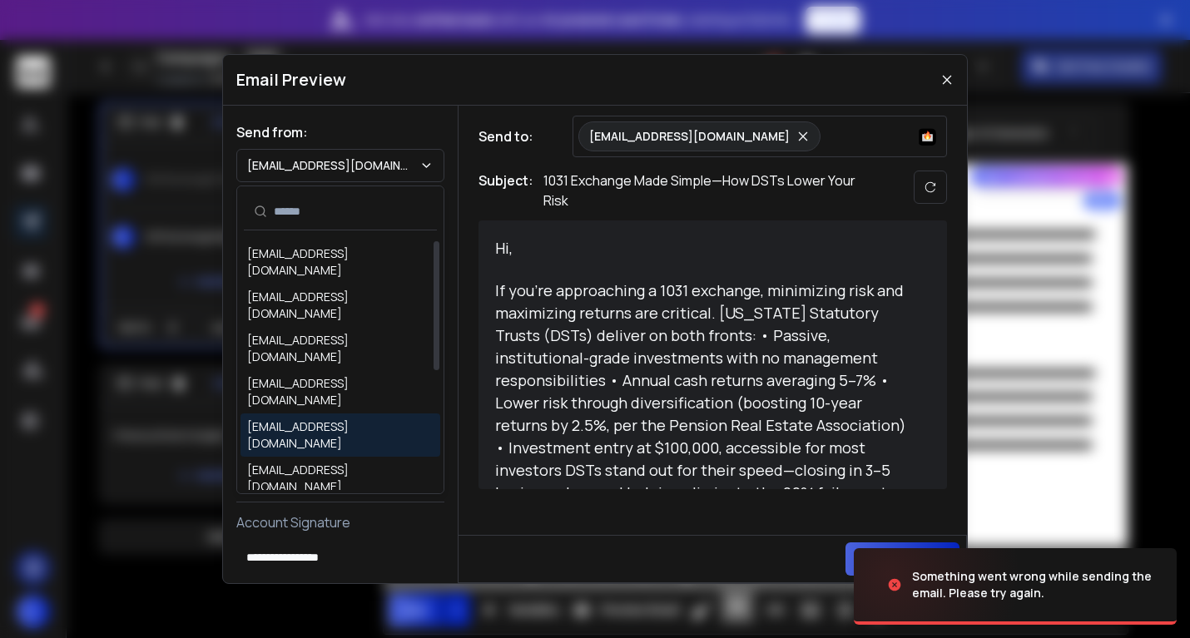
scroll to position [230, 0]
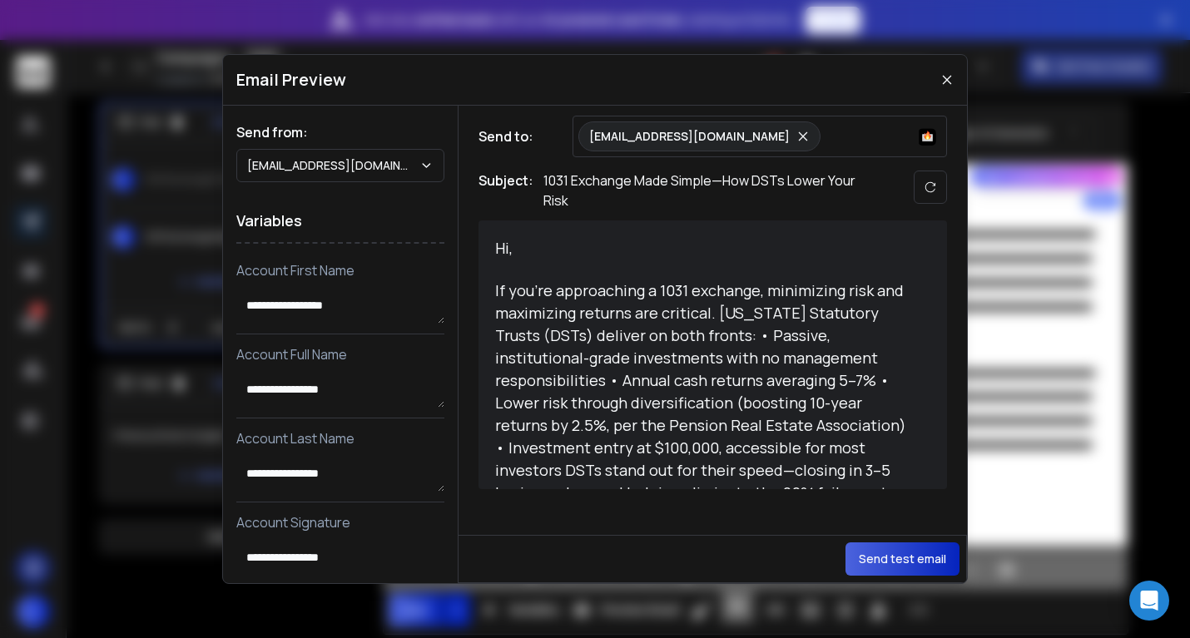
click at [913, 564] on button "Send test email" at bounding box center [902, 558] width 114 height 33
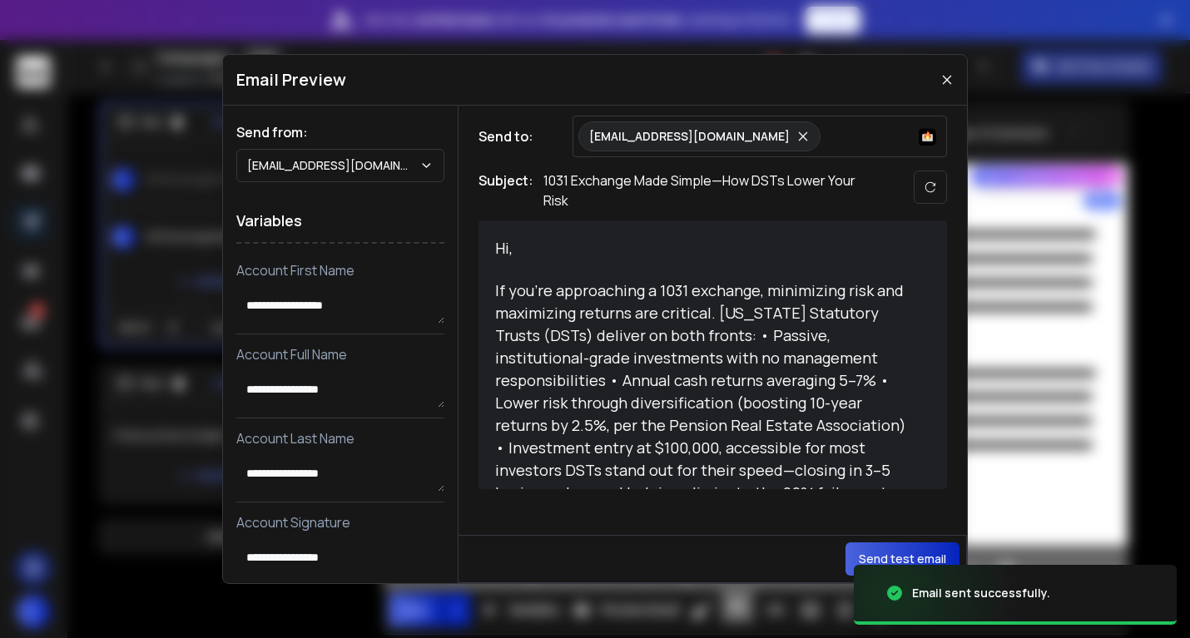
click at [945, 73] on icon at bounding box center [946, 79] width 13 height 13
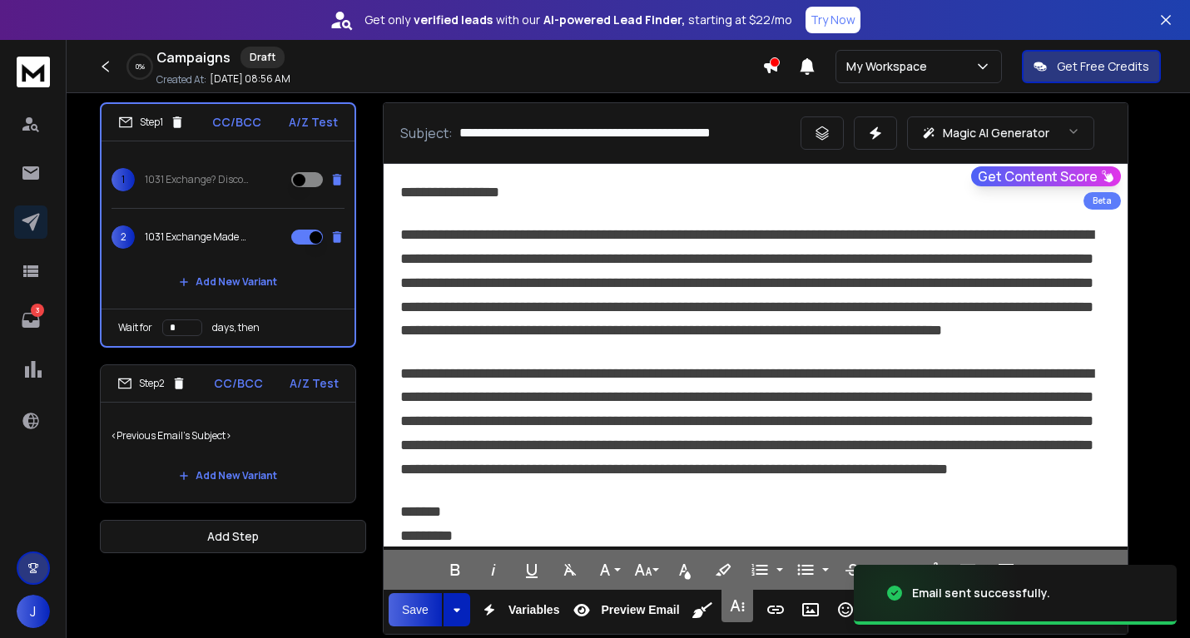
scroll to position [0, 0]
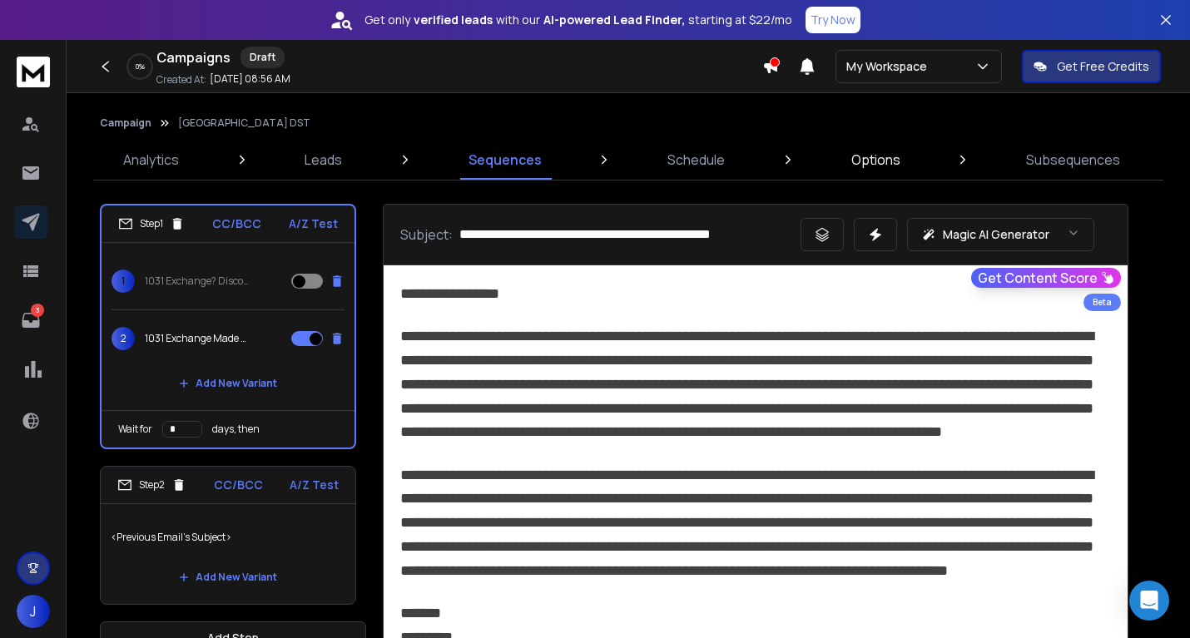
click at [881, 161] on p "Options" at bounding box center [875, 160] width 49 height 20
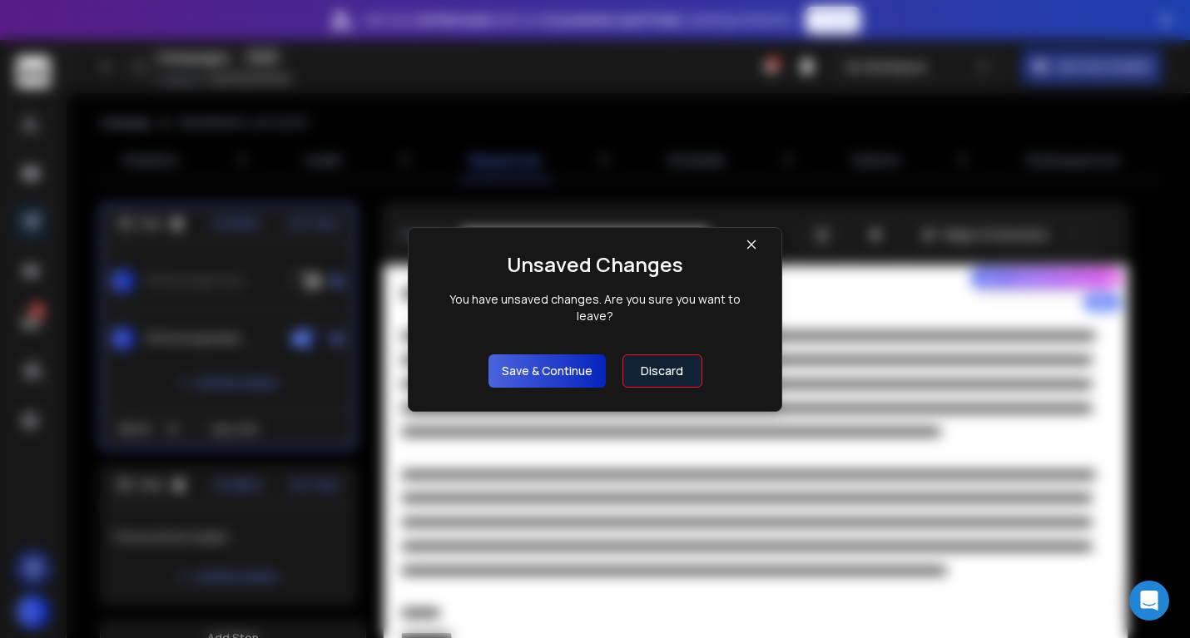
click at [568, 368] on button "Save & Continue" at bounding box center [546, 370] width 117 height 33
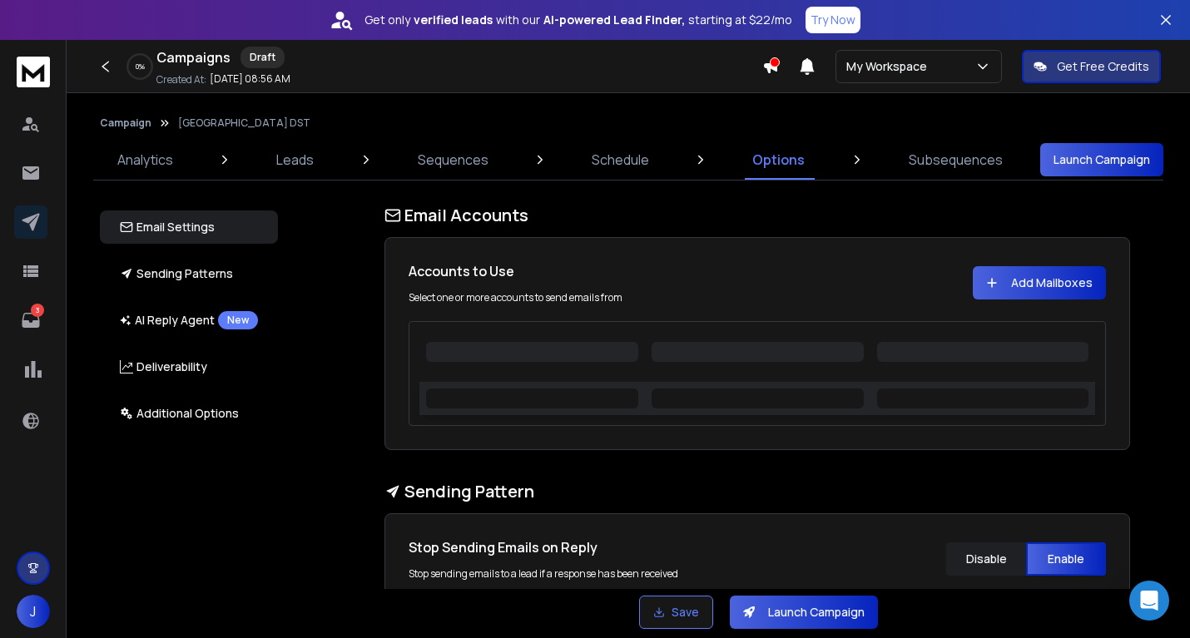
click at [997, 277] on icon "button" at bounding box center [992, 283] width 12 height 12
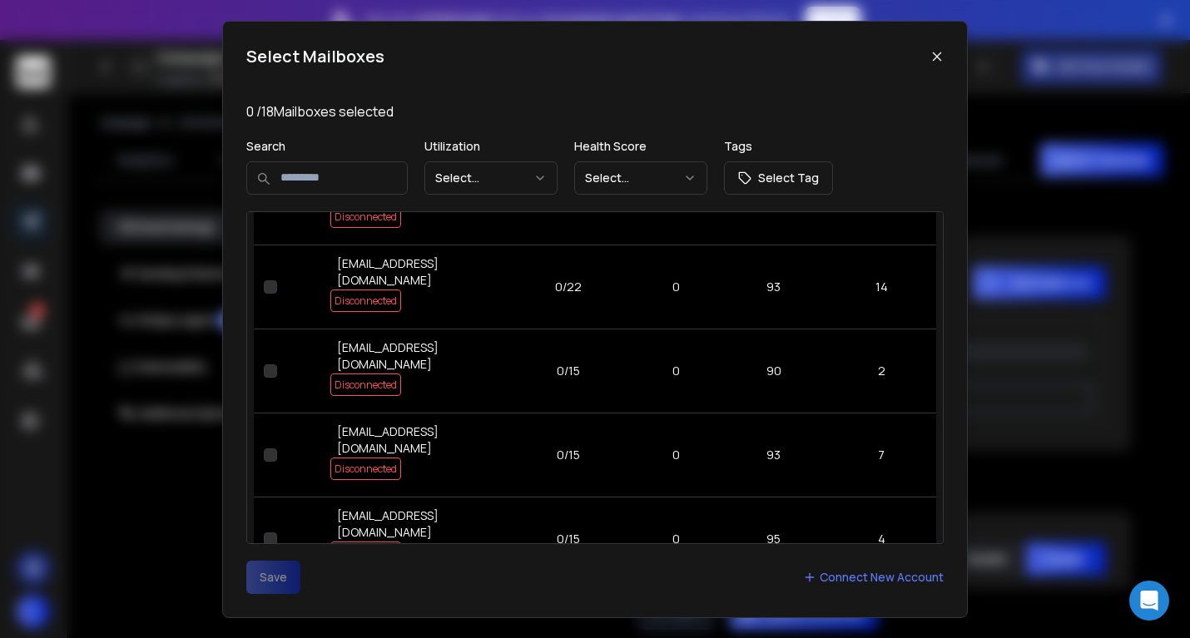
scroll to position [908, 0]
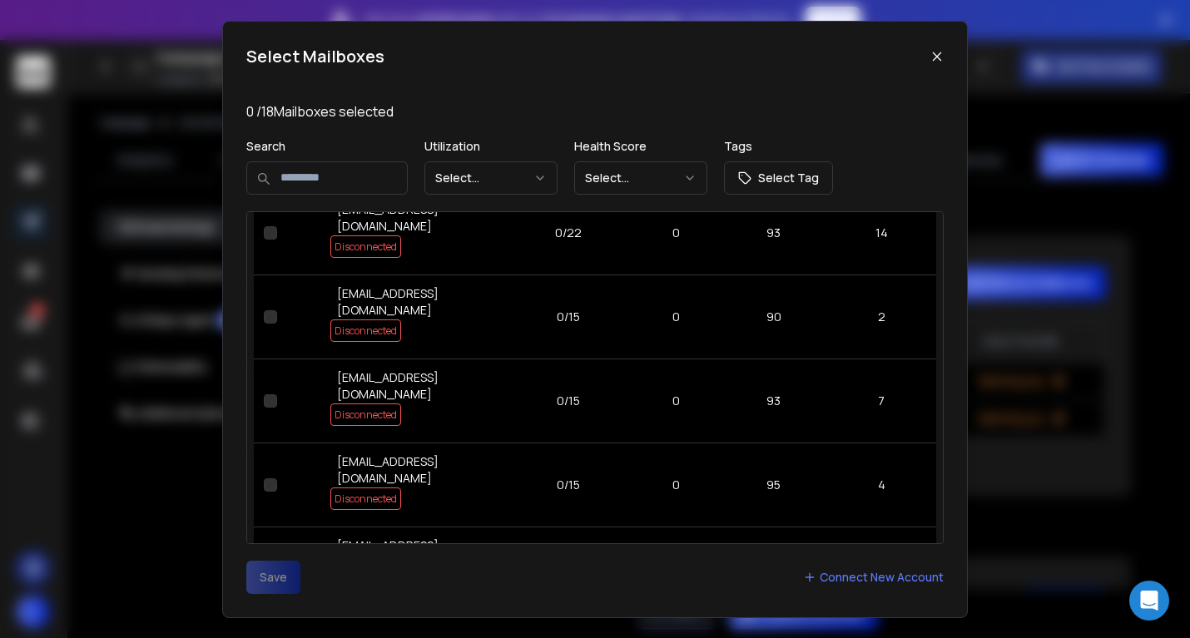
click at [272, 586] on button "Save" at bounding box center [273, 577] width 54 height 33
